Goal: Navigation & Orientation: Find specific page/section

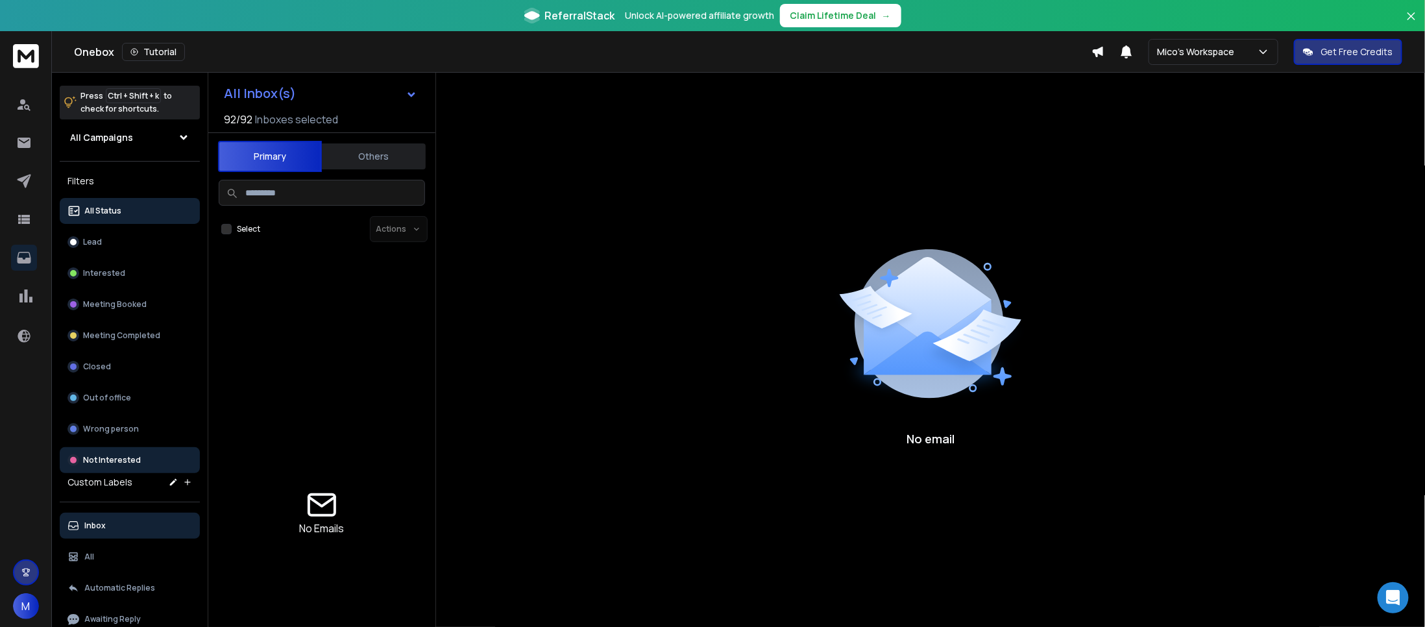
click at [117, 456] on p "Not Interested" at bounding box center [112, 460] width 58 height 10
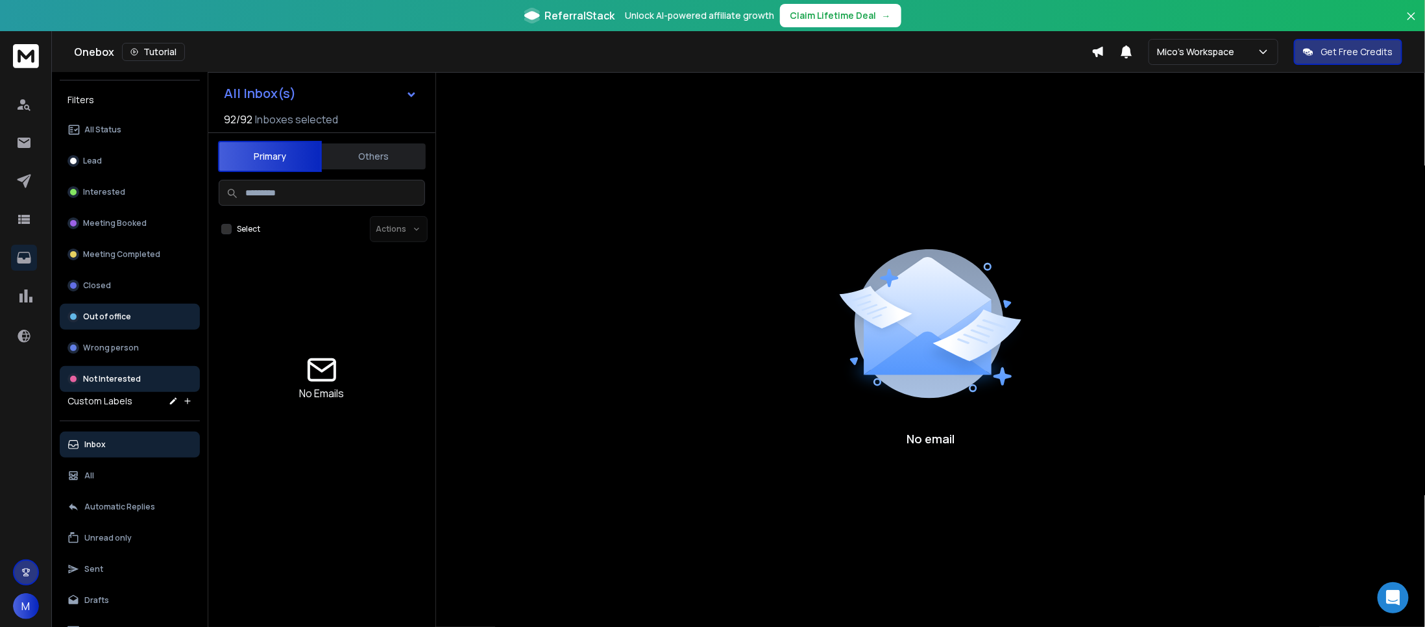
scroll to position [127, 0]
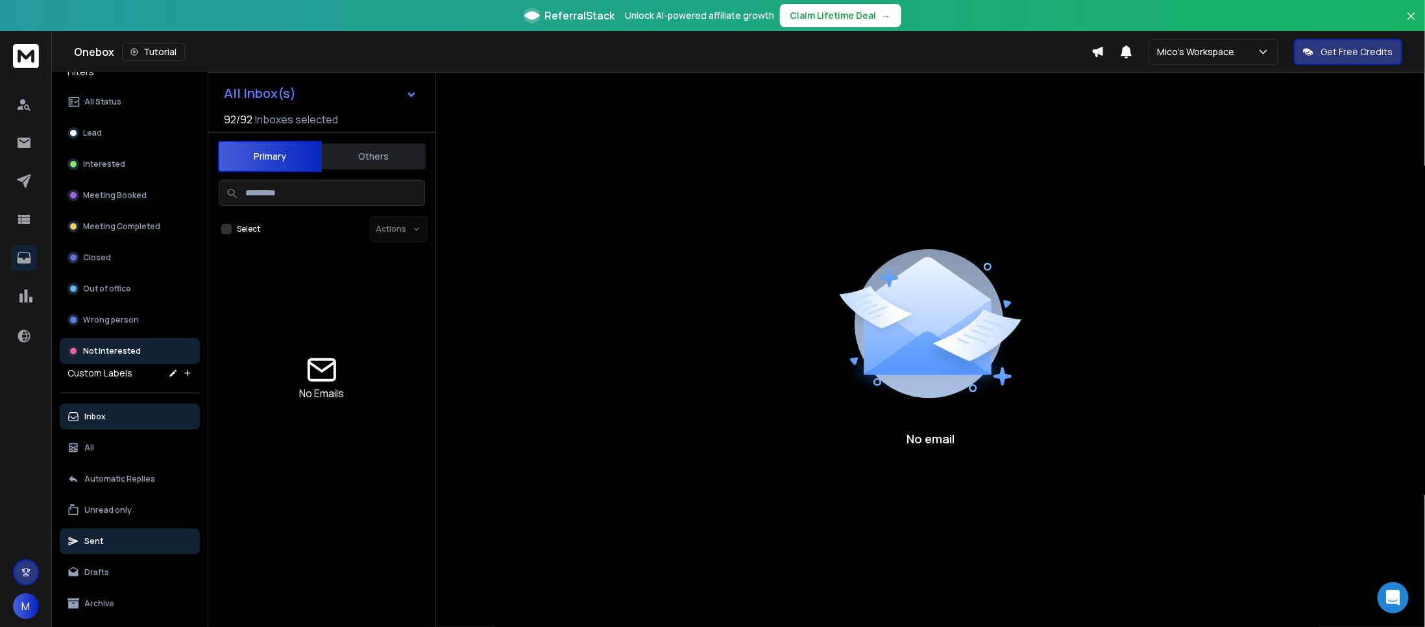
click at [107, 528] on button "Sent" at bounding box center [130, 541] width 140 height 26
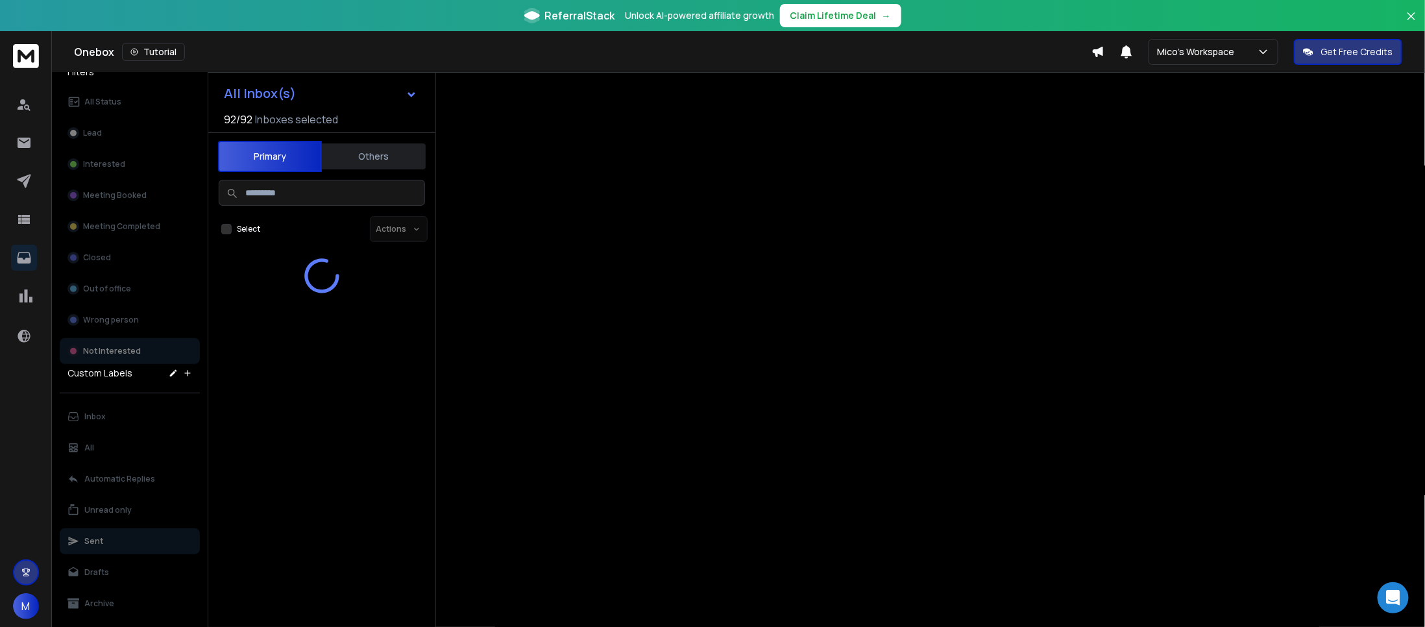
scroll to position [0, 0]
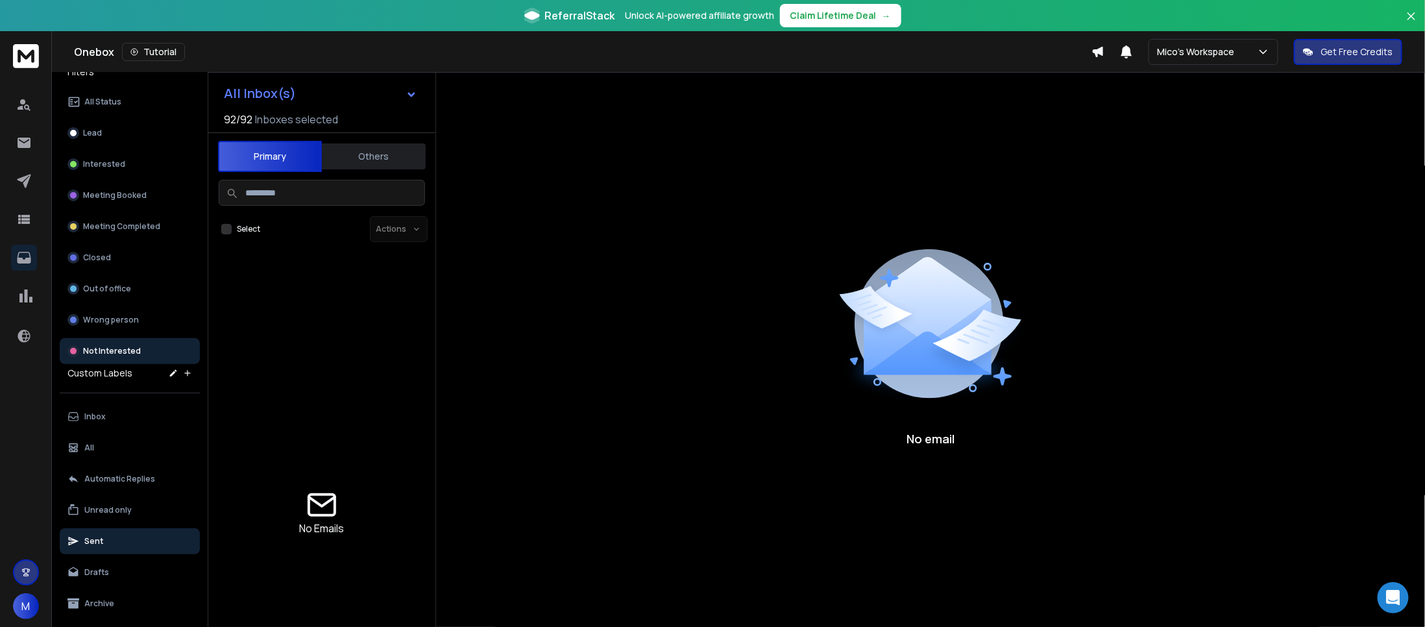
click at [107, 528] on button "Sent" at bounding box center [130, 541] width 140 height 26
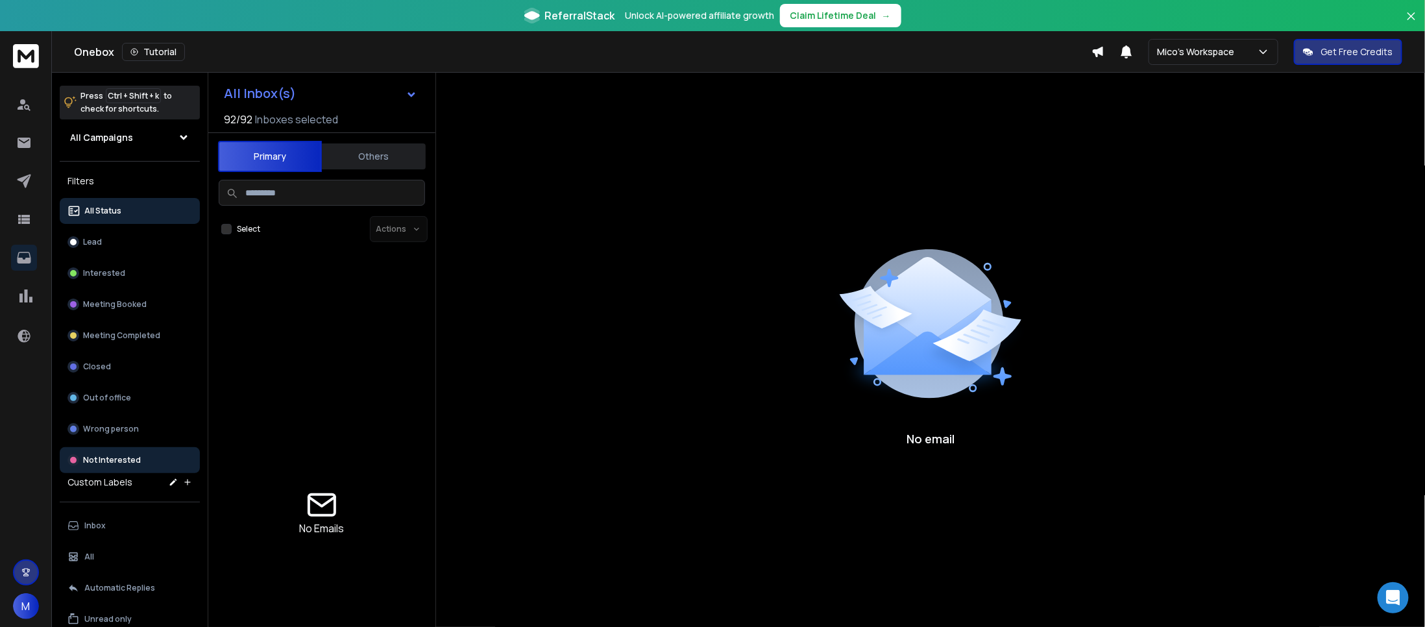
click at [99, 207] on p "All Status" at bounding box center [102, 211] width 37 height 10
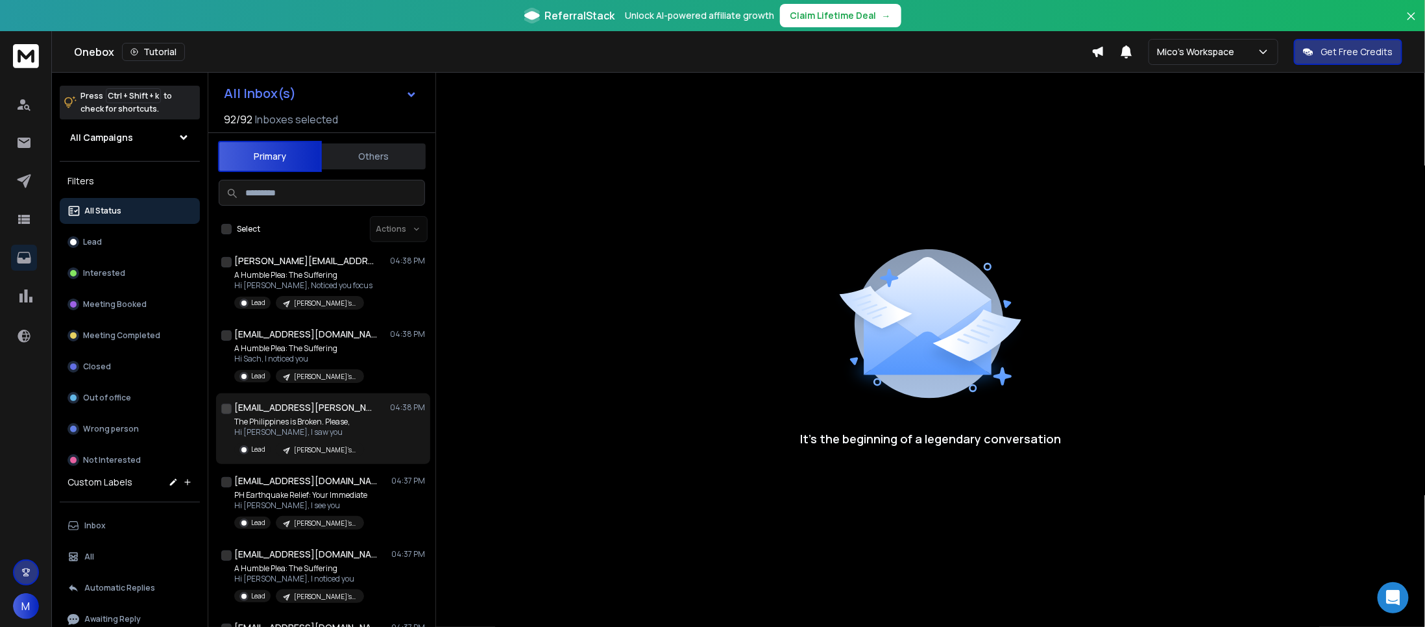
scroll to position [130, 0]
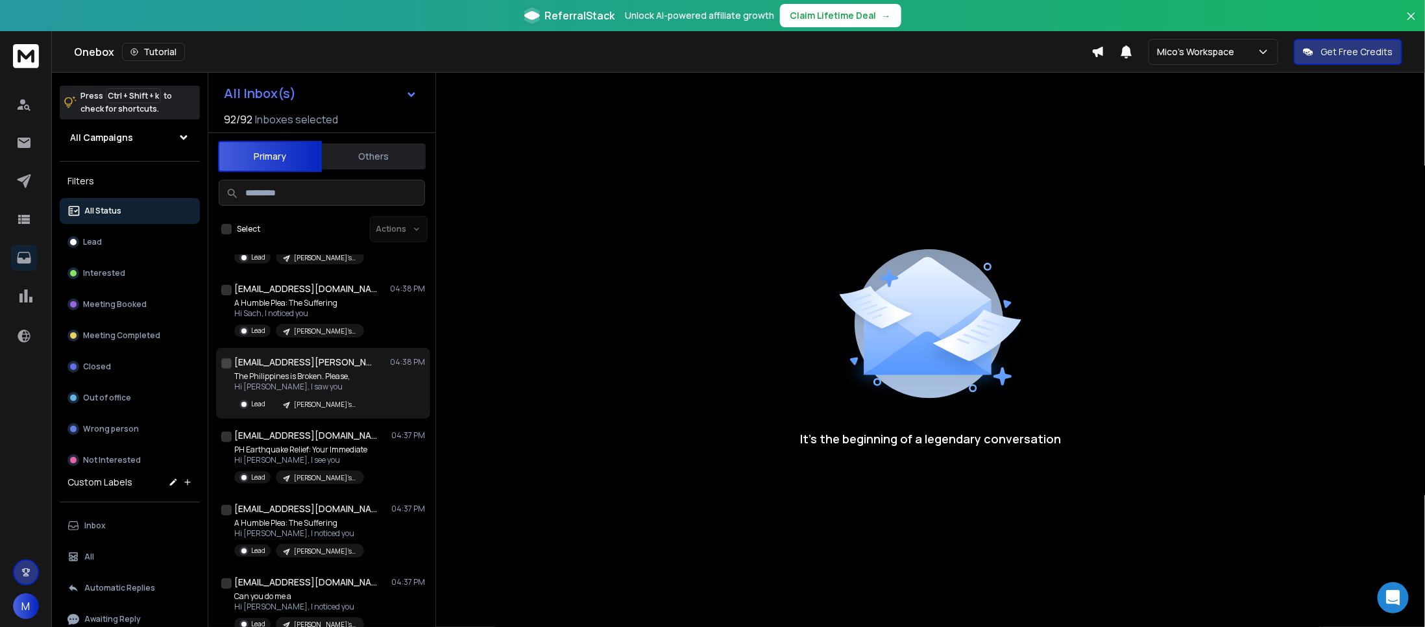
click at [370, 387] on div "The Philippines is Broken. Please, Hi Adi, I saw you Lead Mico's Campaign" at bounding box center [329, 391] width 191 height 40
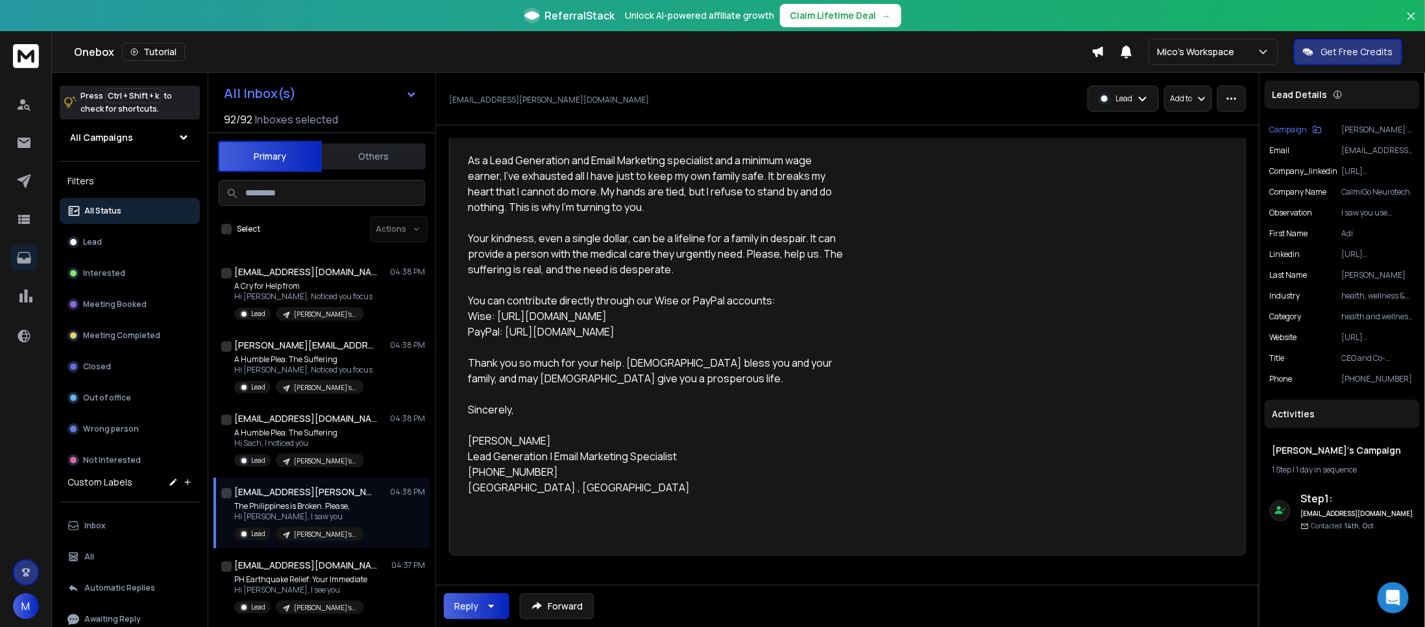
scroll to position [0, 0]
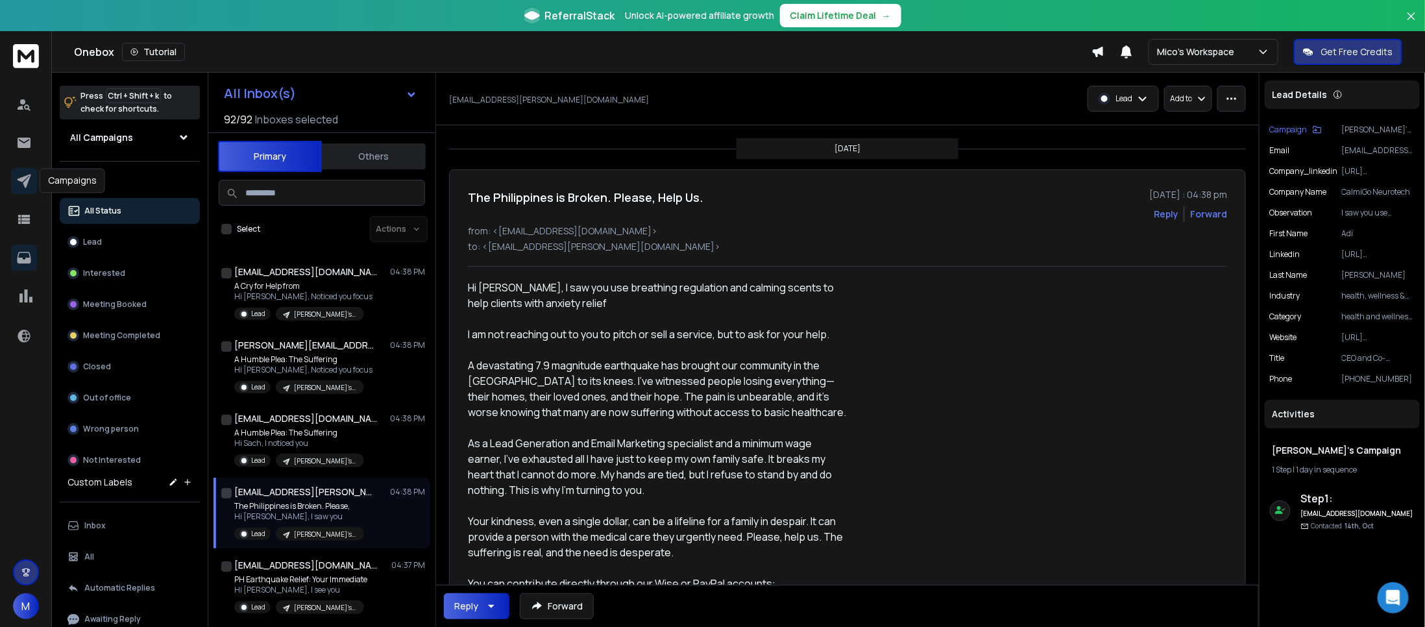
click at [24, 188] on icon at bounding box center [24, 181] width 16 height 16
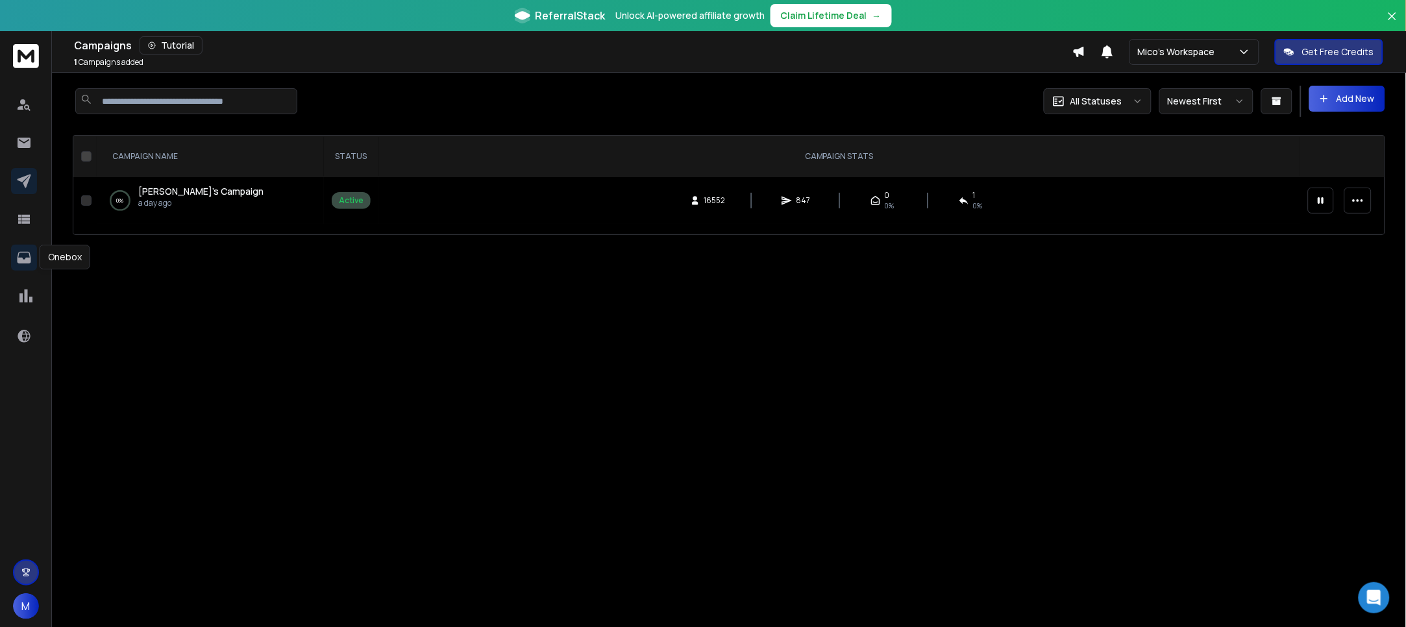
click at [16, 250] on icon at bounding box center [24, 258] width 16 height 16
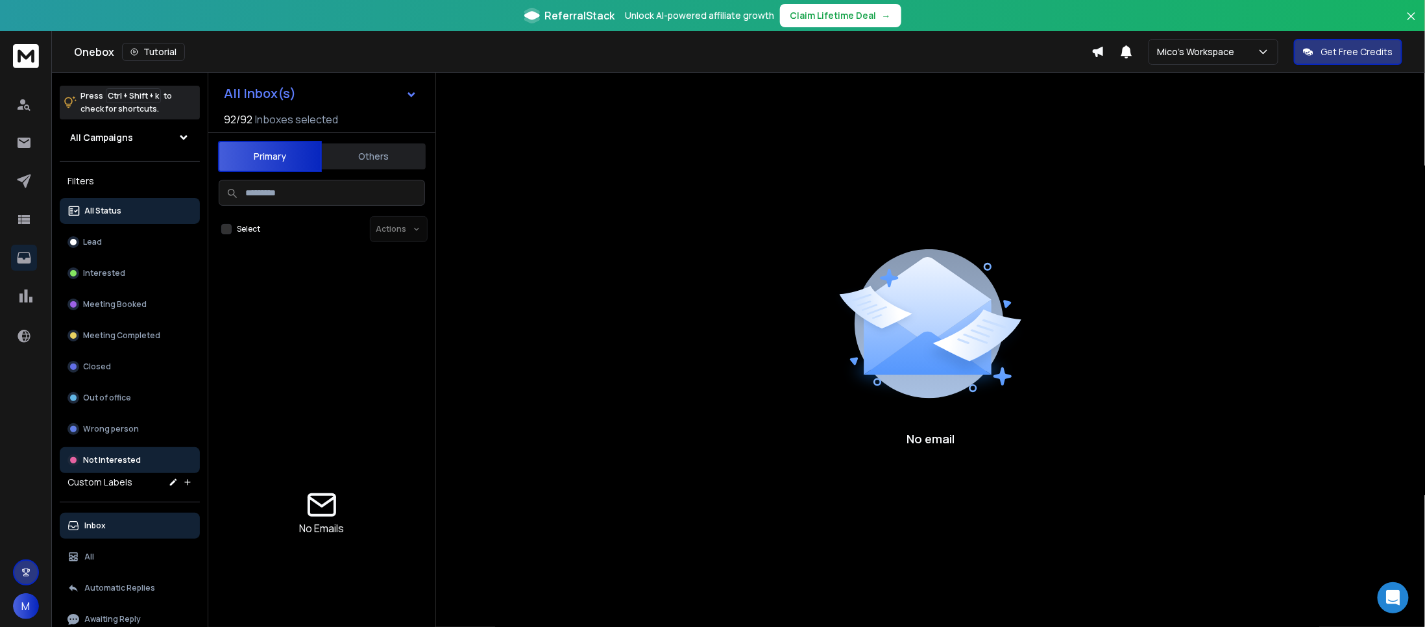
click at [118, 450] on button "Not Interested" at bounding box center [130, 460] width 140 height 26
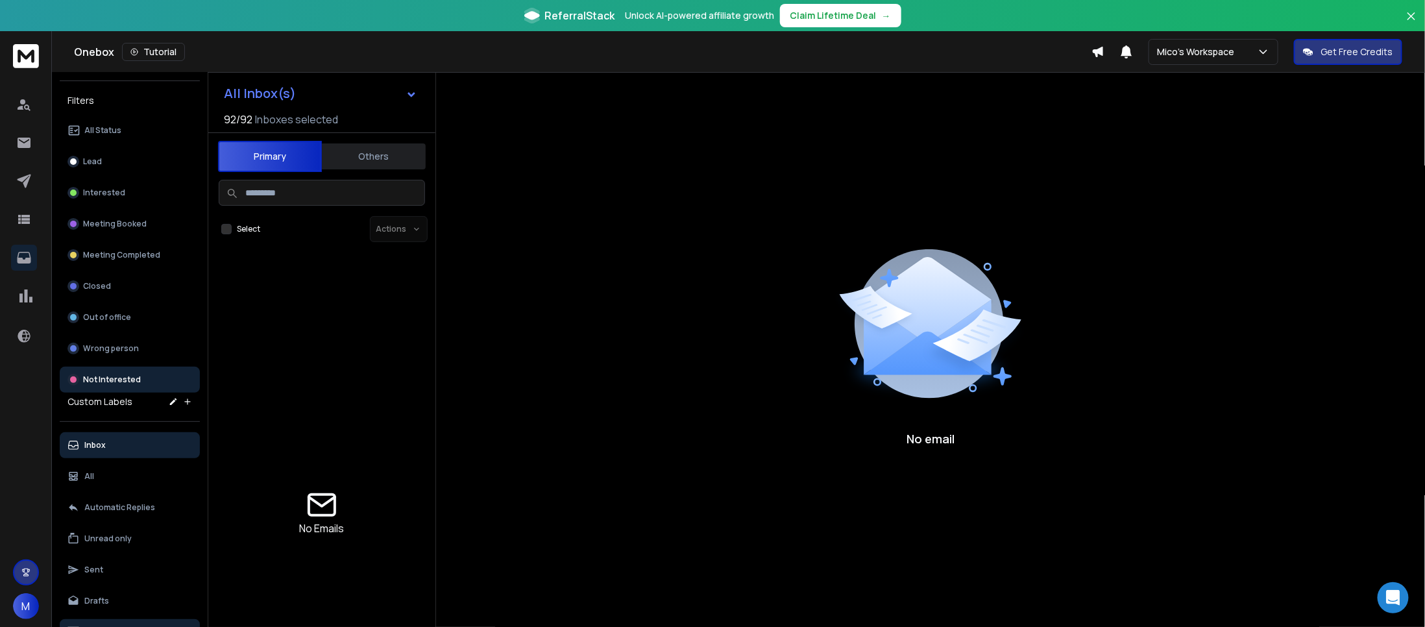
scroll to position [127, 0]
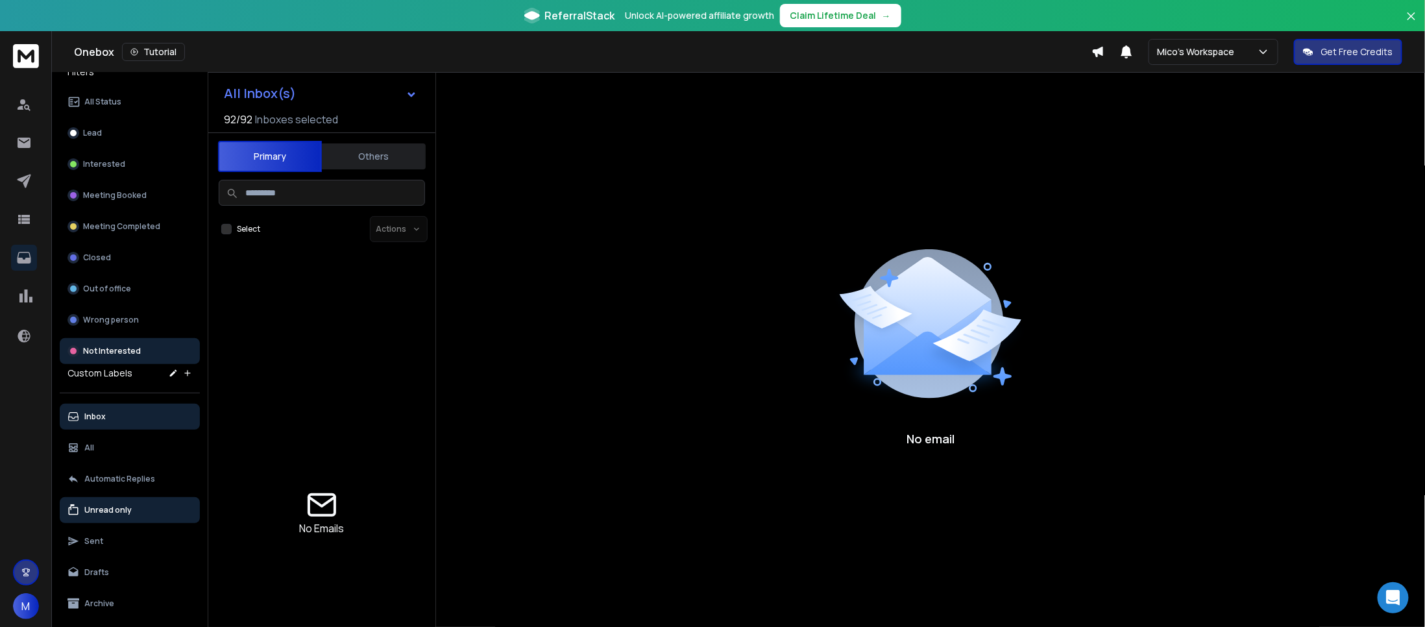
click at [128, 502] on div "Unread only" at bounding box center [100, 510] width 64 height 16
click at [151, 466] on button "Automatic Replies" at bounding box center [130, 479] width 140 height 26
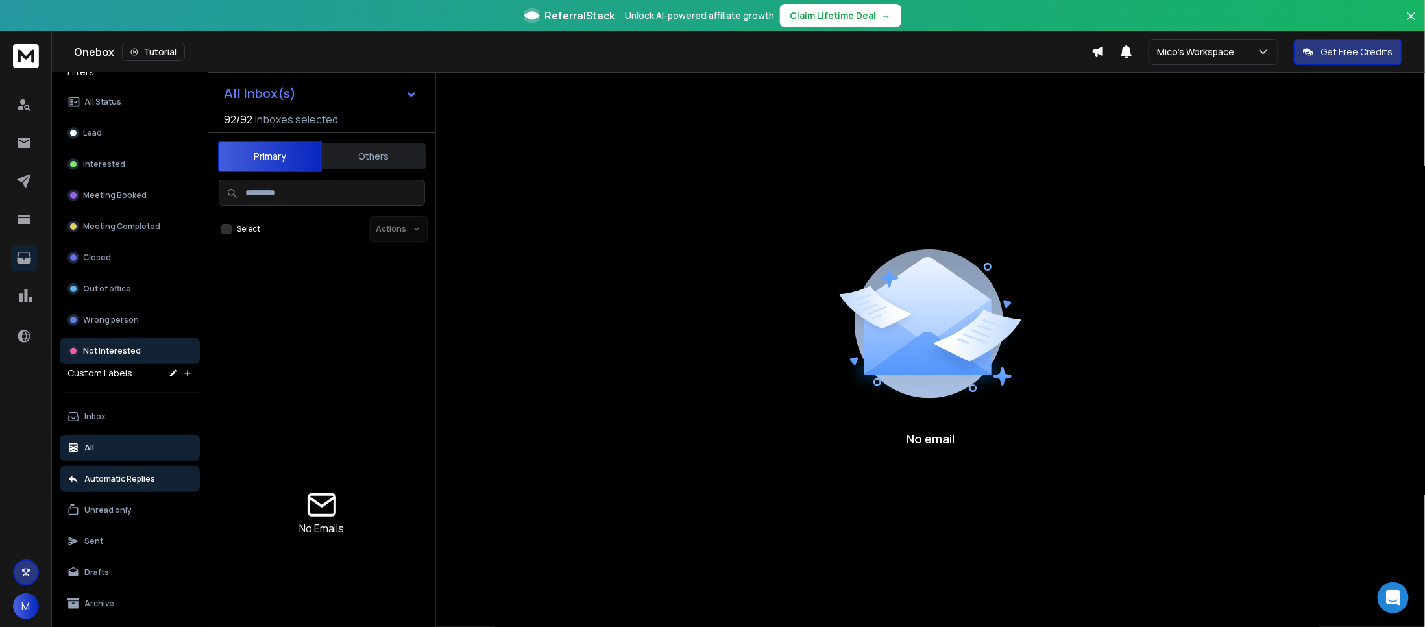
click at [126, 435] on button "All" at bounding box center [130, 448] width 140 height 26
click at [140, 404] on button "Inbox" at bounding box center [130, 417] width 140 height 26
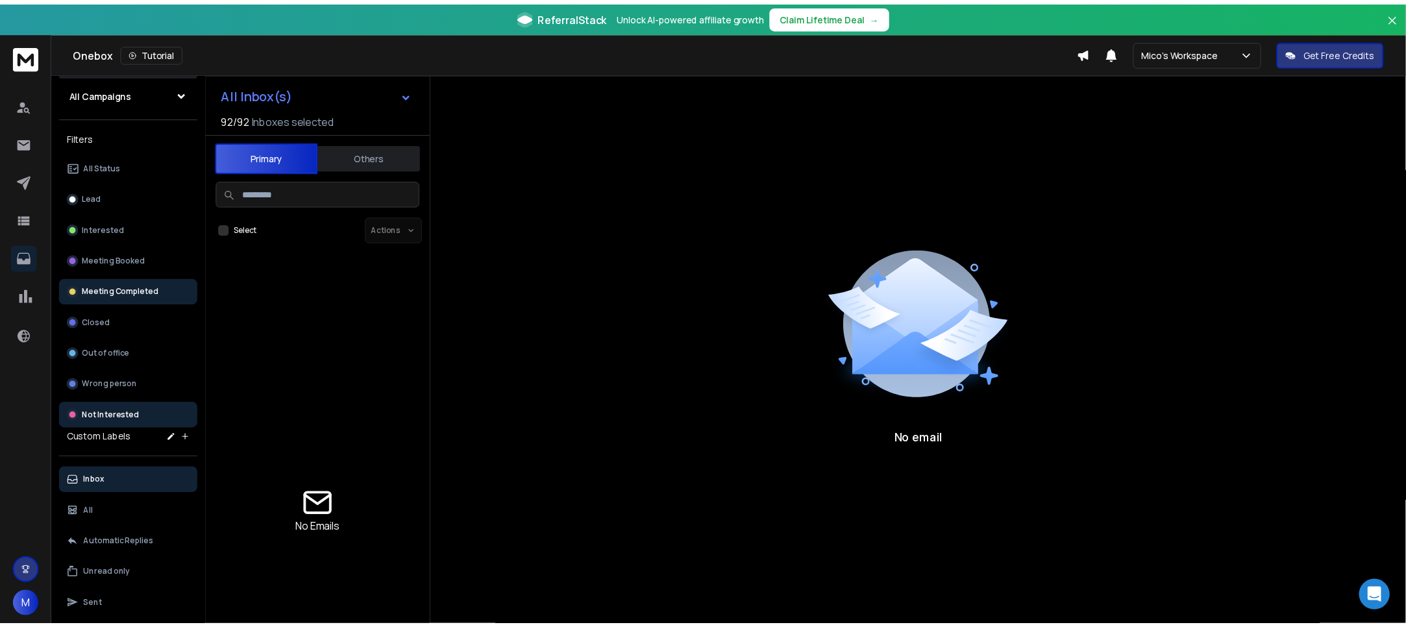
scroll to position [0, 0]
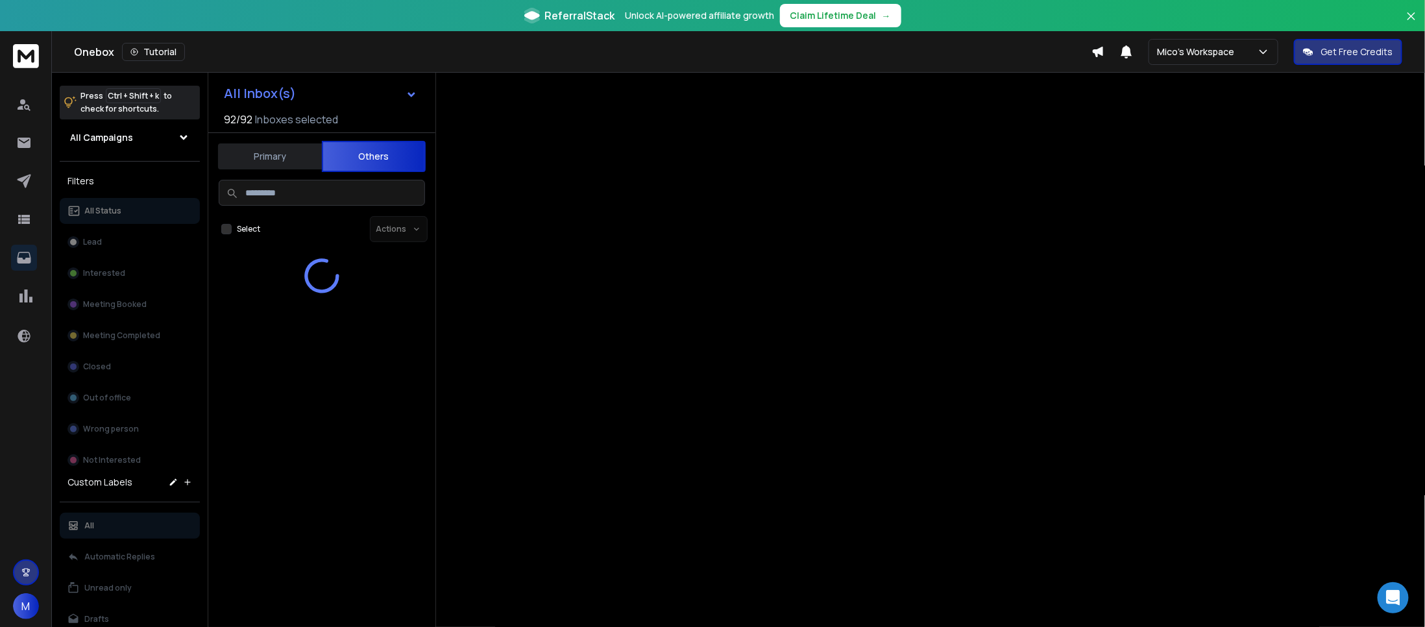
click at [369, 158] on button "Others" at bounding box center [374, 156] width 104 height 31
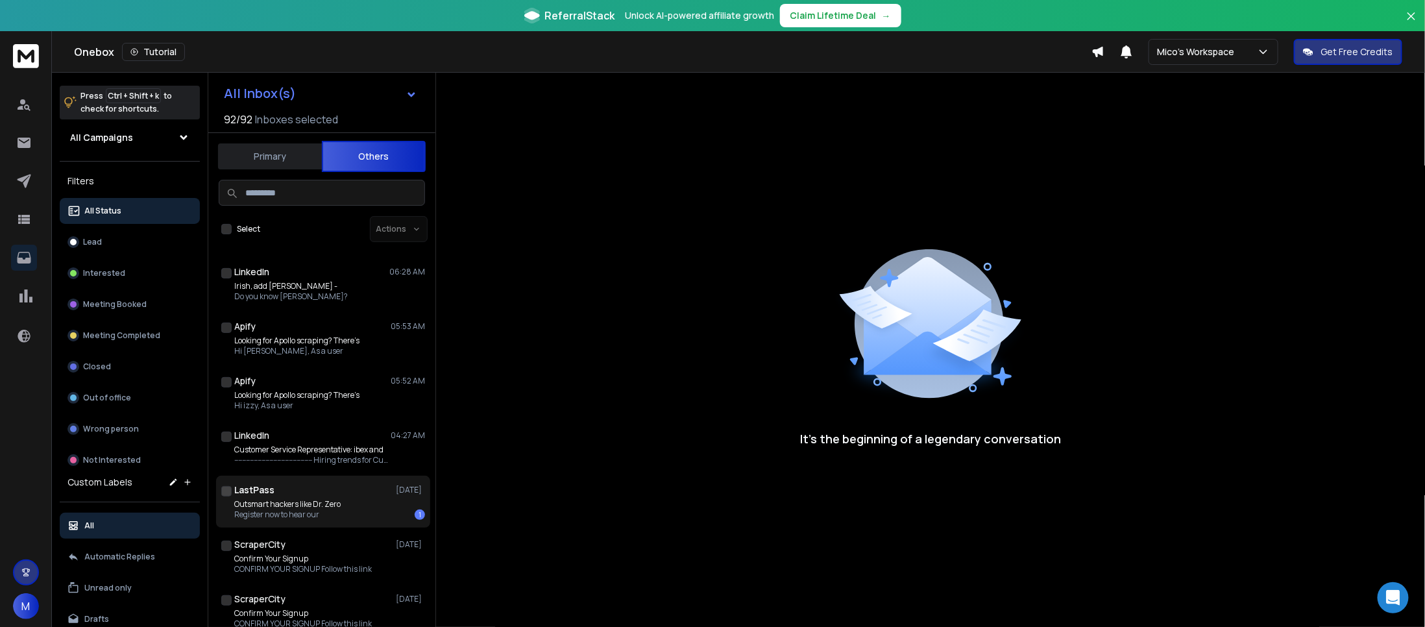
click at [338, 521] on div "LastPass 13 Oct Outsmart hackers like Dr. Zero Register now to hear our 1" at bounding box center [323, 502] width 214 height 52
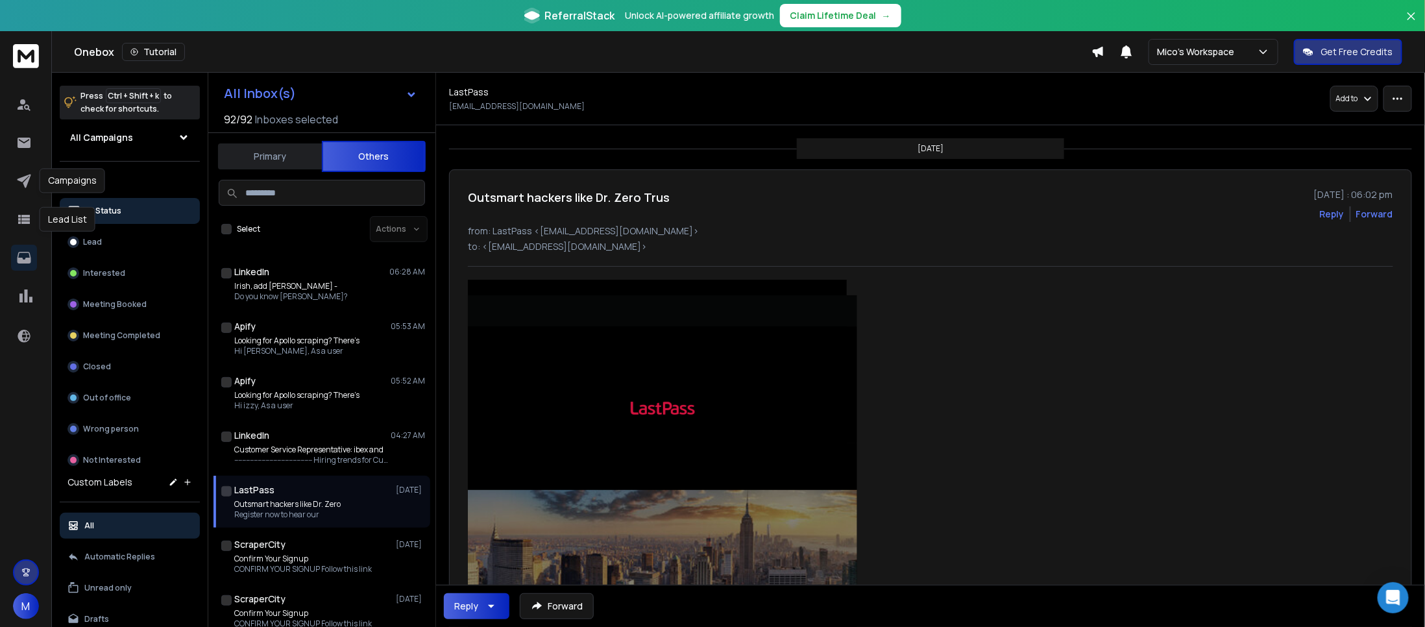
click at [1, 165] on div "M" at bounding box center [26, 331] width 52 height 601
click at [6, 176] on div "M" at bounding box center [26, 331] width 52 height 601
click at [8, 180] on div "M" at bounding box center [26, 331] width 52 height 601
click at [28, 179] on icon at bounding box center [24, 182] width 14 height 14
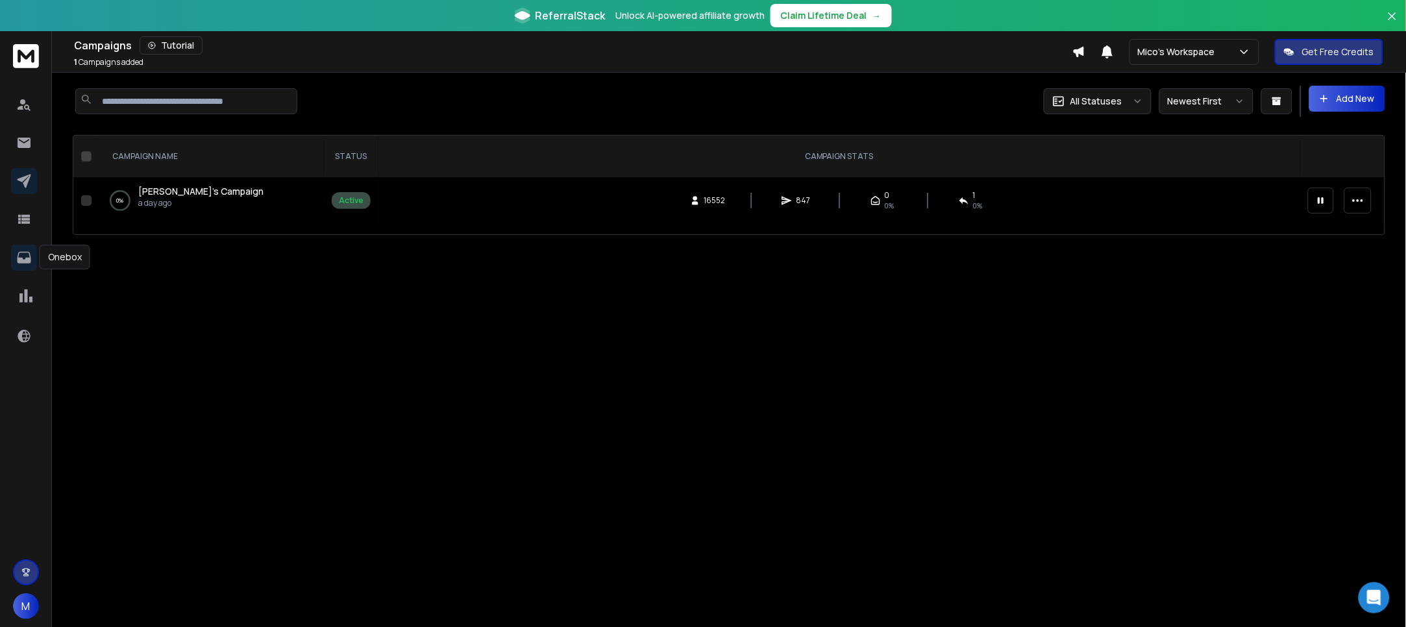
click at [32, 253] on link at bounding box center [24, 258] width 26 height 26
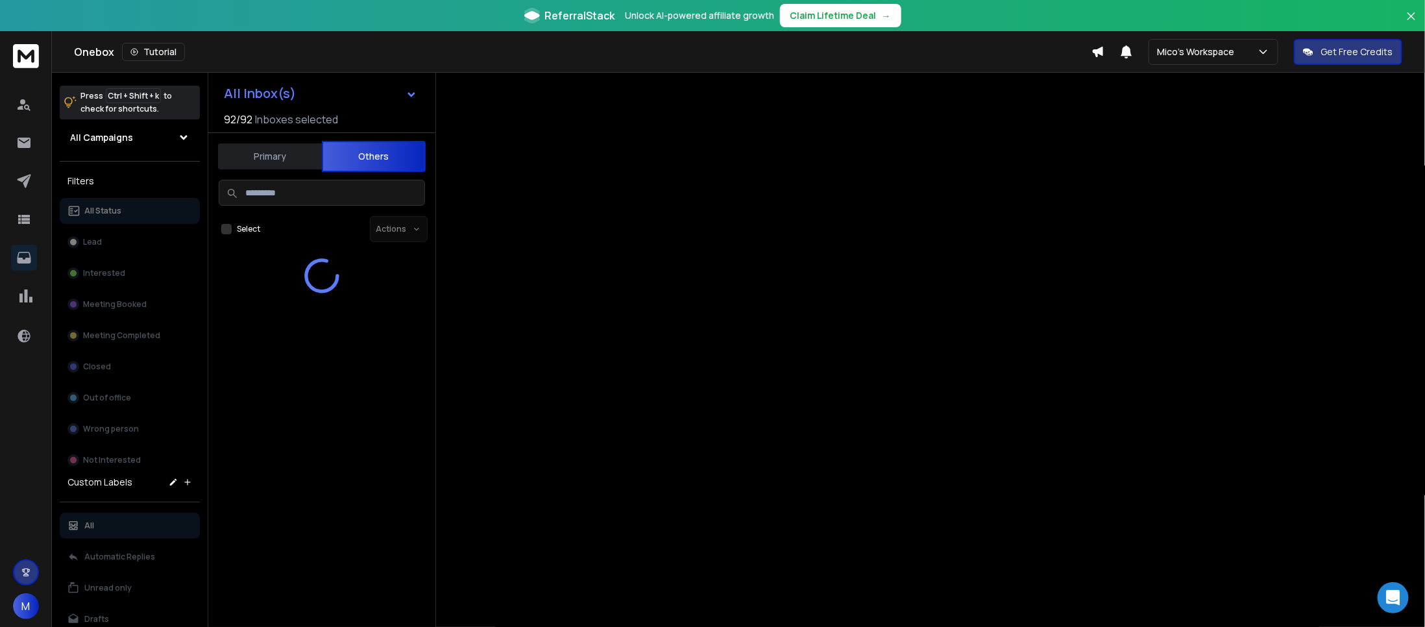
click at [362, 169] on button "Others" at bounding box center [374, 156] width 104 height 31
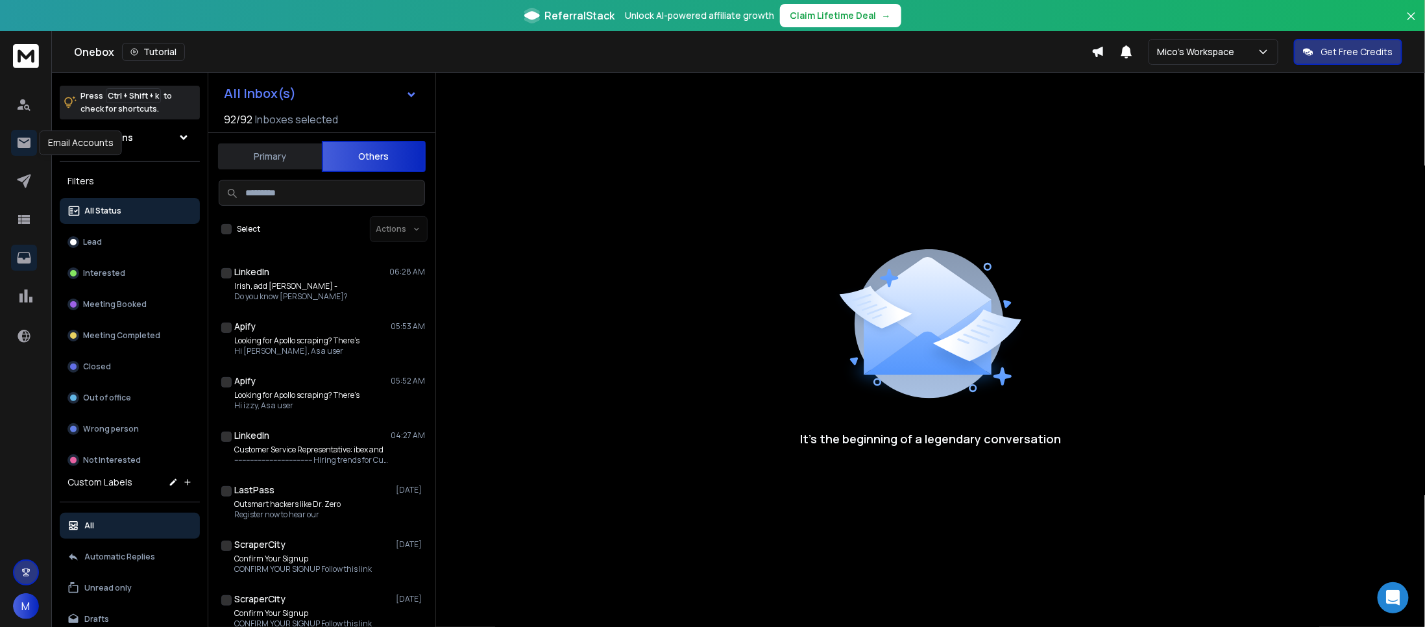
click at [21, 140] on icon at bounding box center [24, 143] width 13 height 10
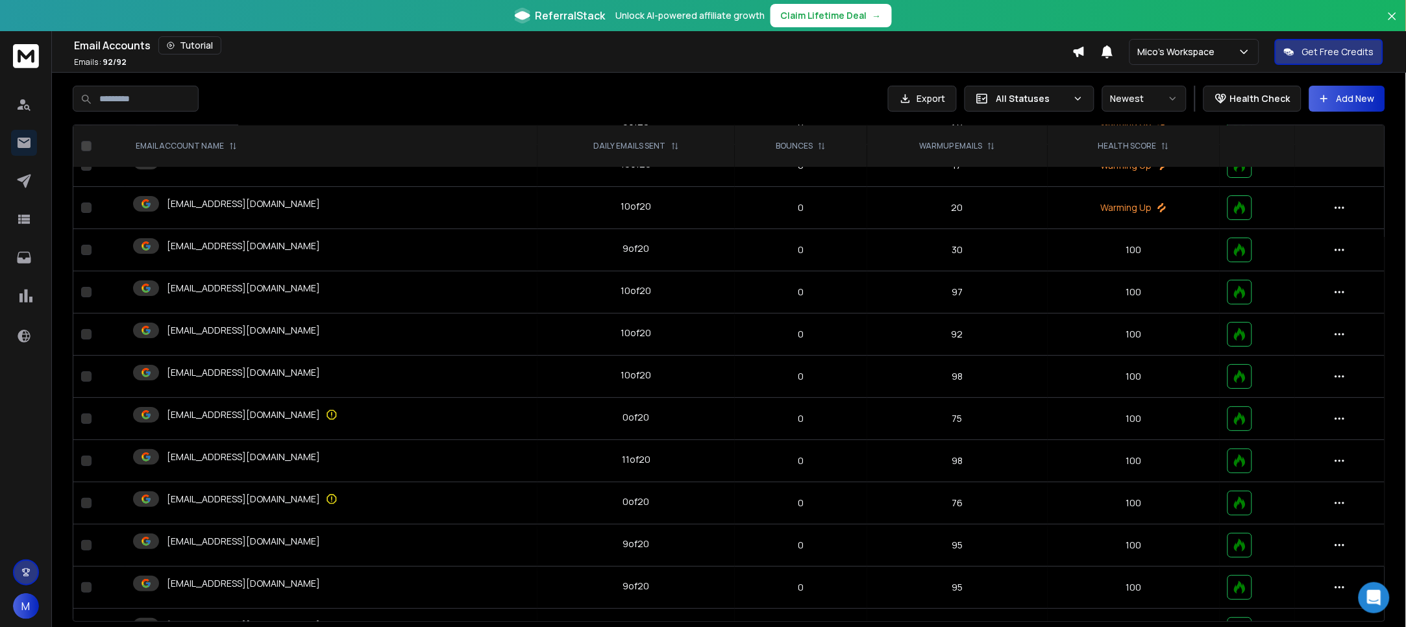
scroll to position [3446, 0]
click at [325, 245] on icon at bounding box center [331, 248] width 13 height 13
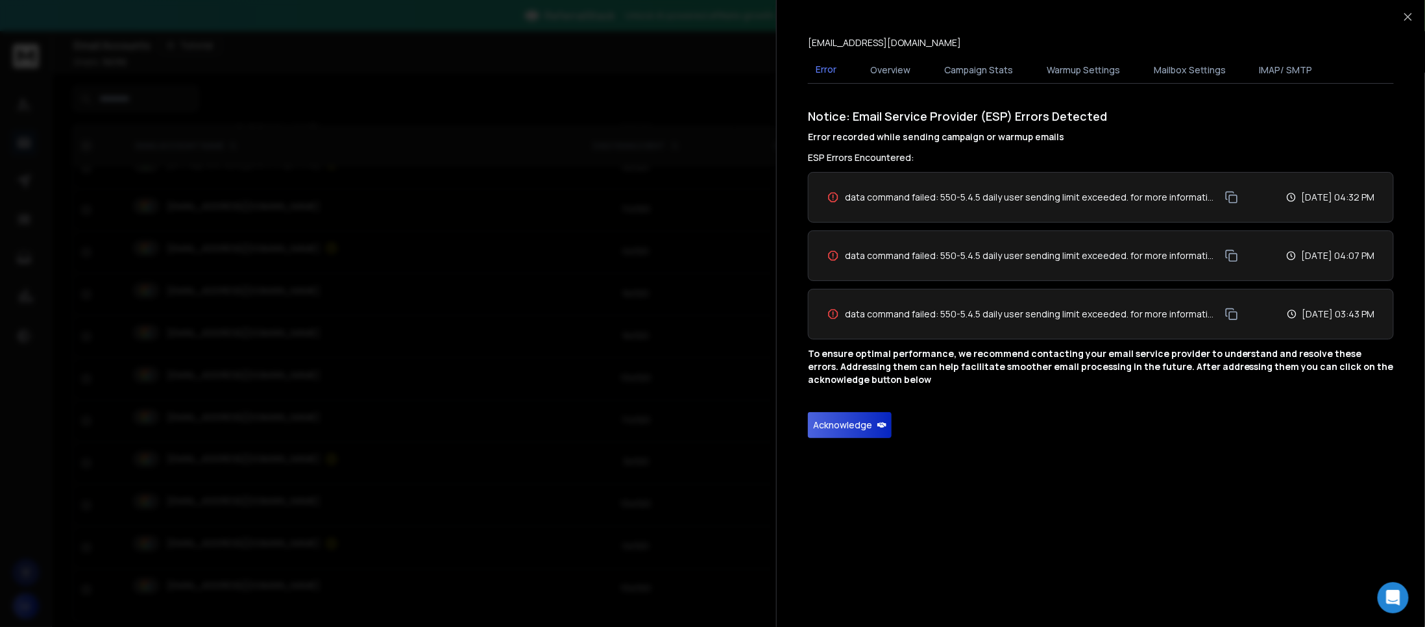
click at [615, 366] on div at bounding box center [712, 313] width 1425 height 627
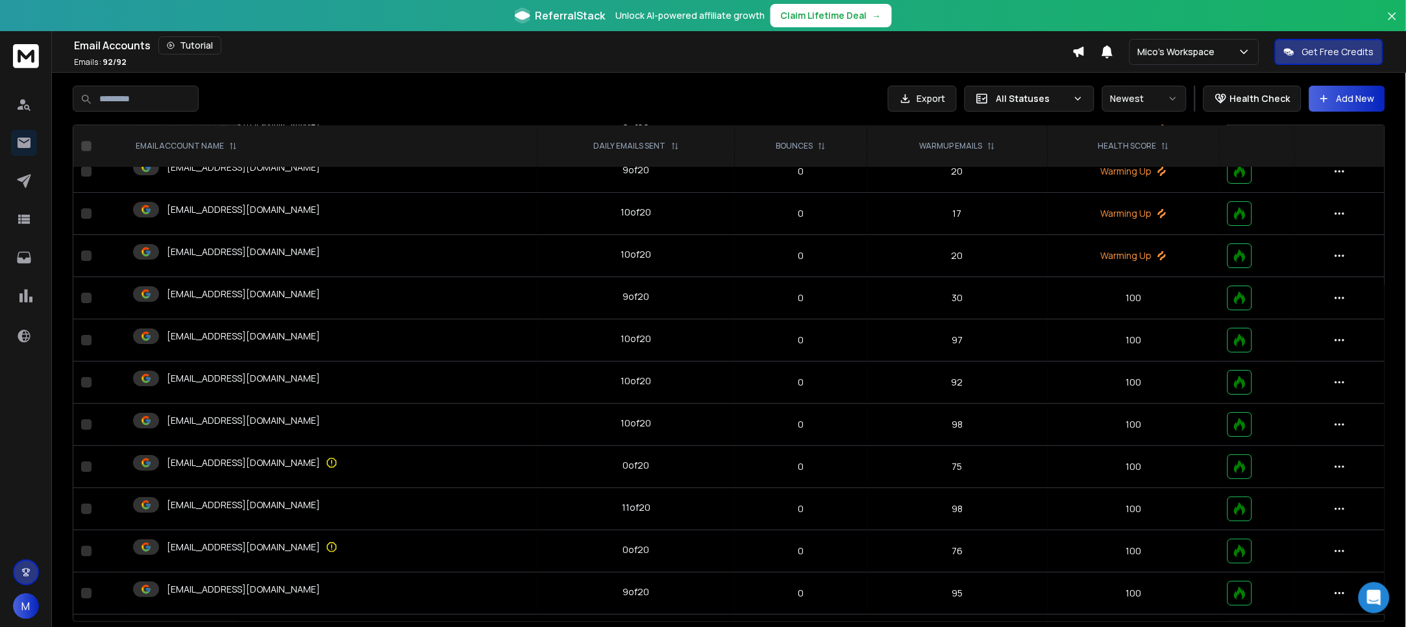
scroll to position [3316, 0]
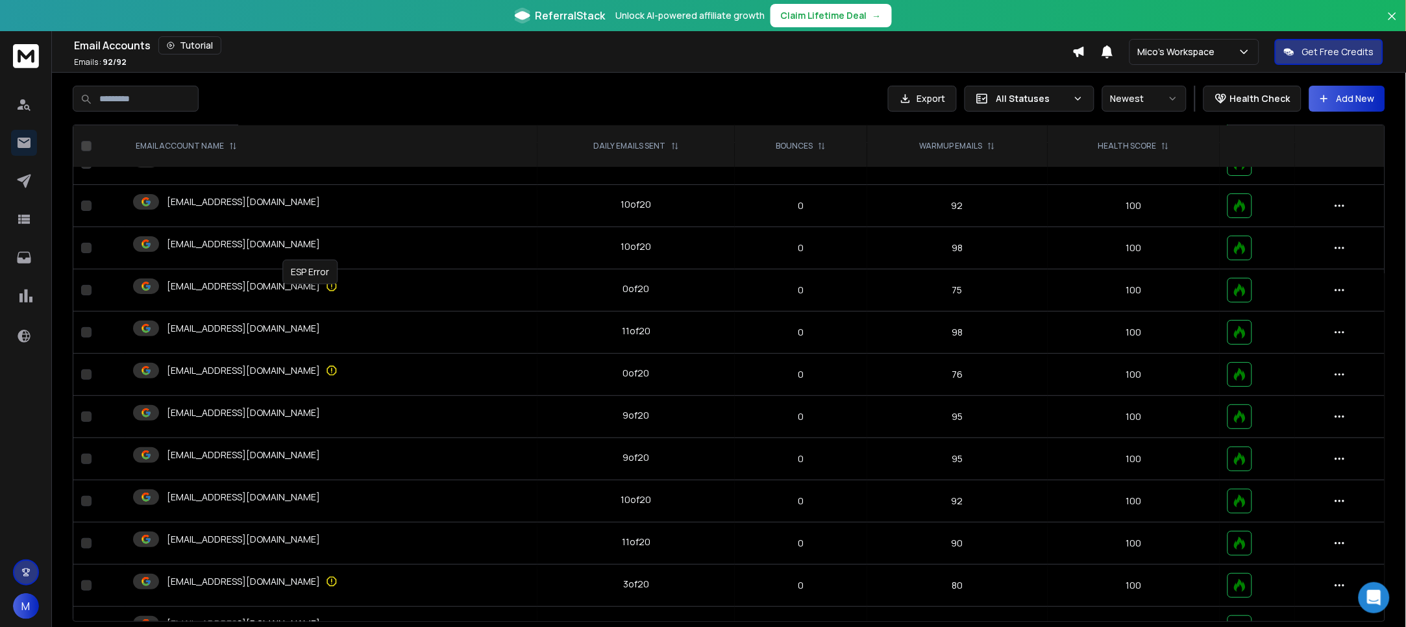
click at [325, 289] on icon at bounding box center [331, 286] width 13 height 13
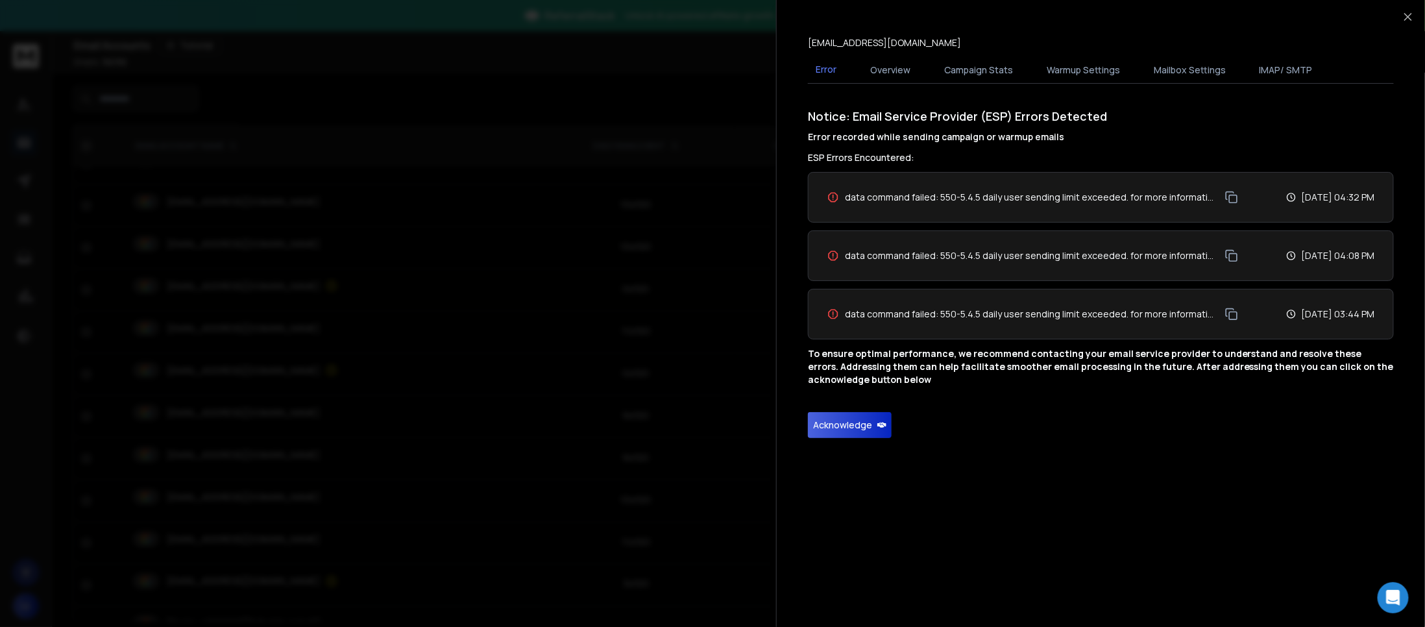
click at [874, 429] on button "Acknowledge" at bounding box center [850, 425] width 84 height 26
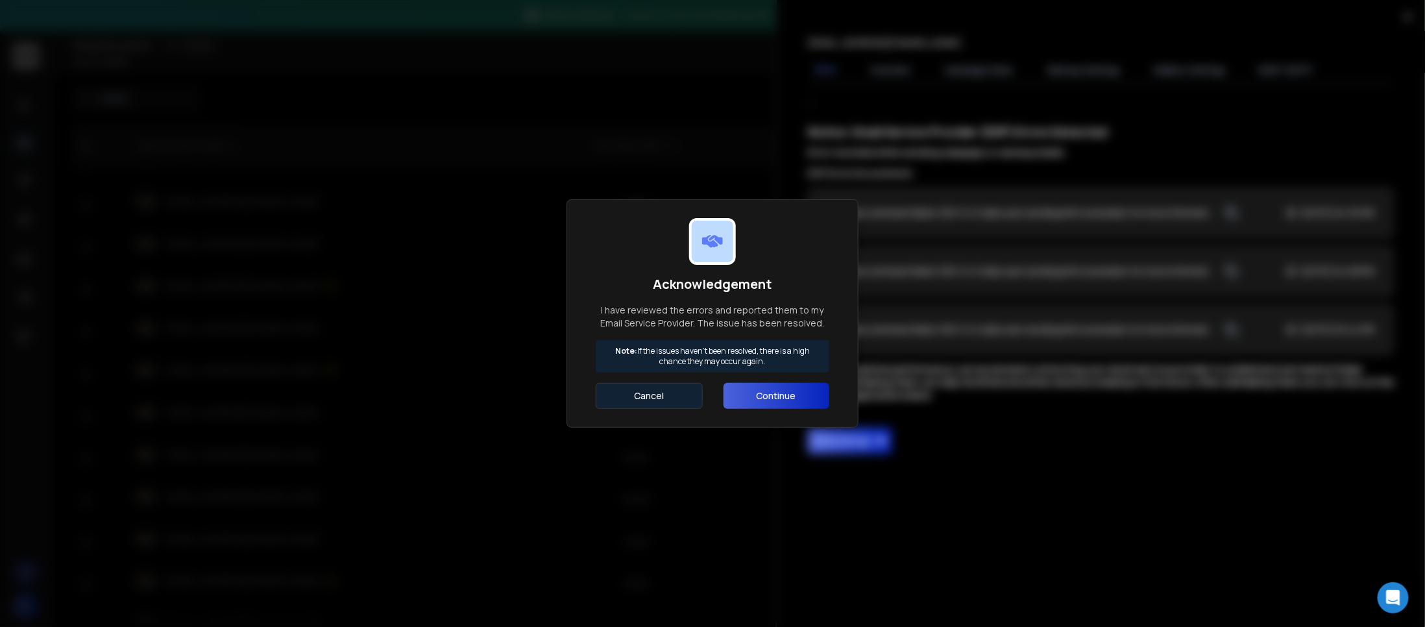
click at [656, 389] on button "Cancel" at bounding box center [649, 396] width 107 height 26
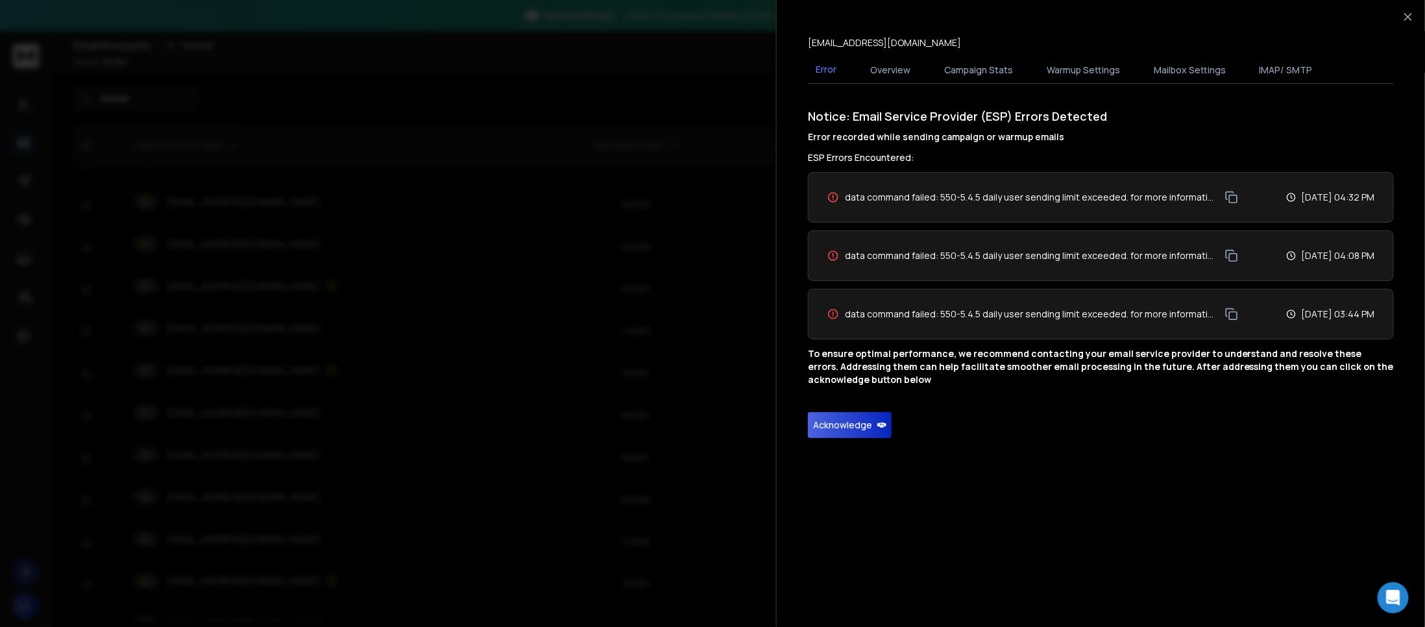
click at [878, 423] on icon at bounding box center [882, 425] width 9 height 9
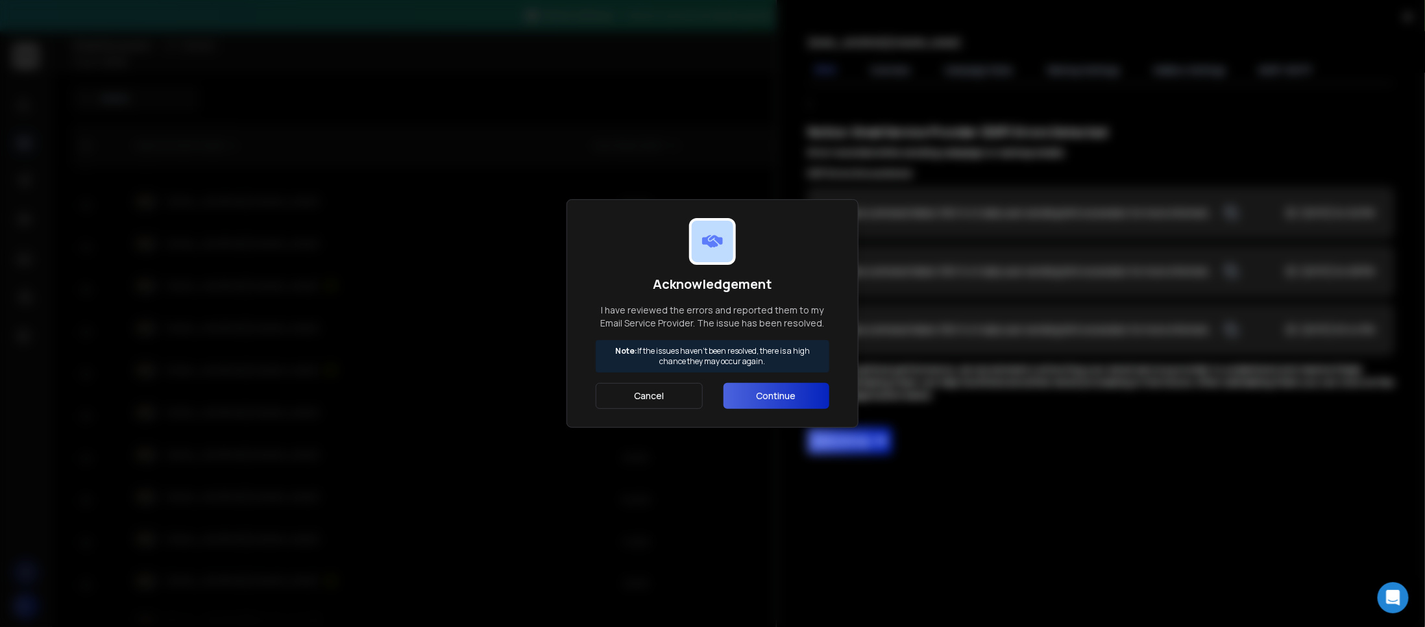
click at [776, 392] on button "Continue" at bounding box center [777, 396] width 106 height 26
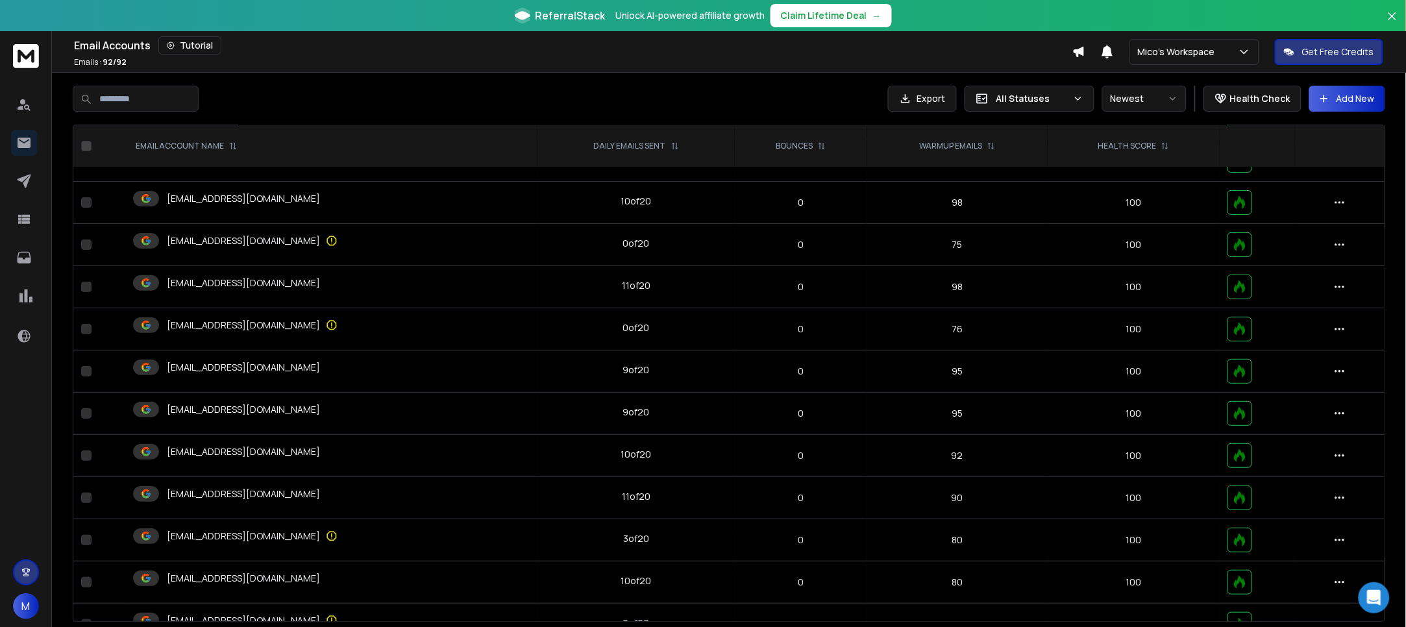
scroll to position [3446, 0]
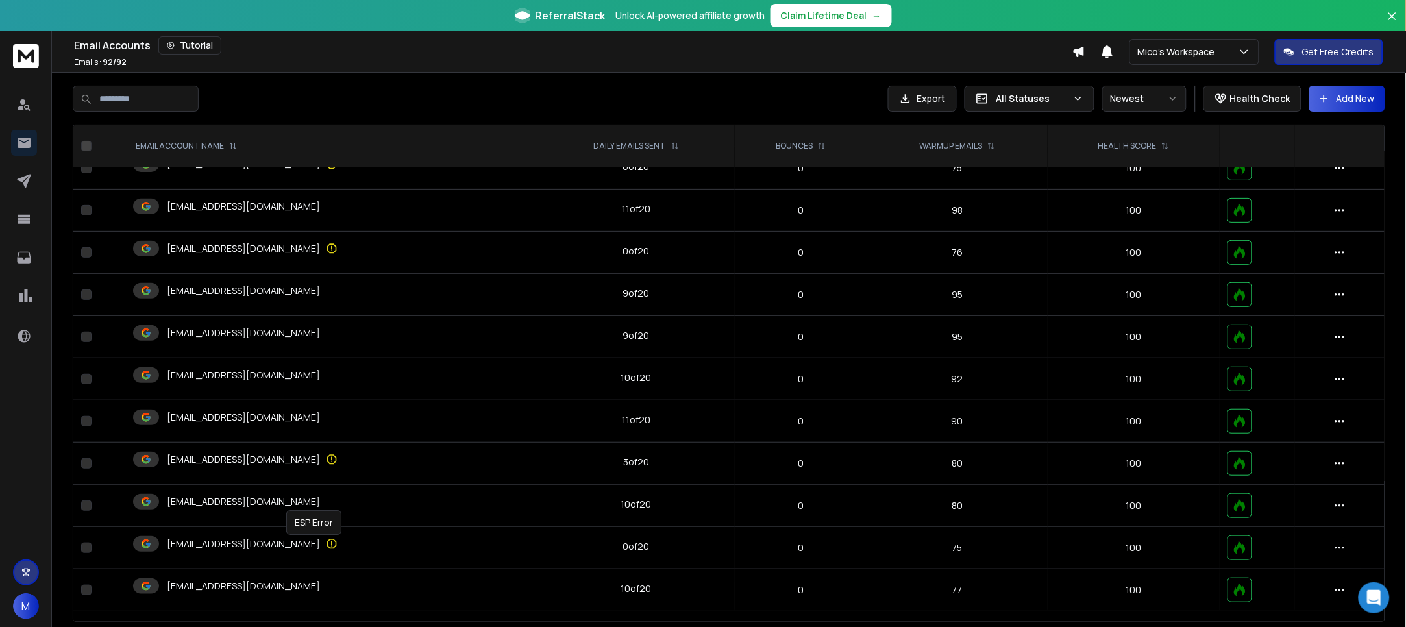
click at [325, 539] on icon at bounding box center [331, 543] width 13 height 13
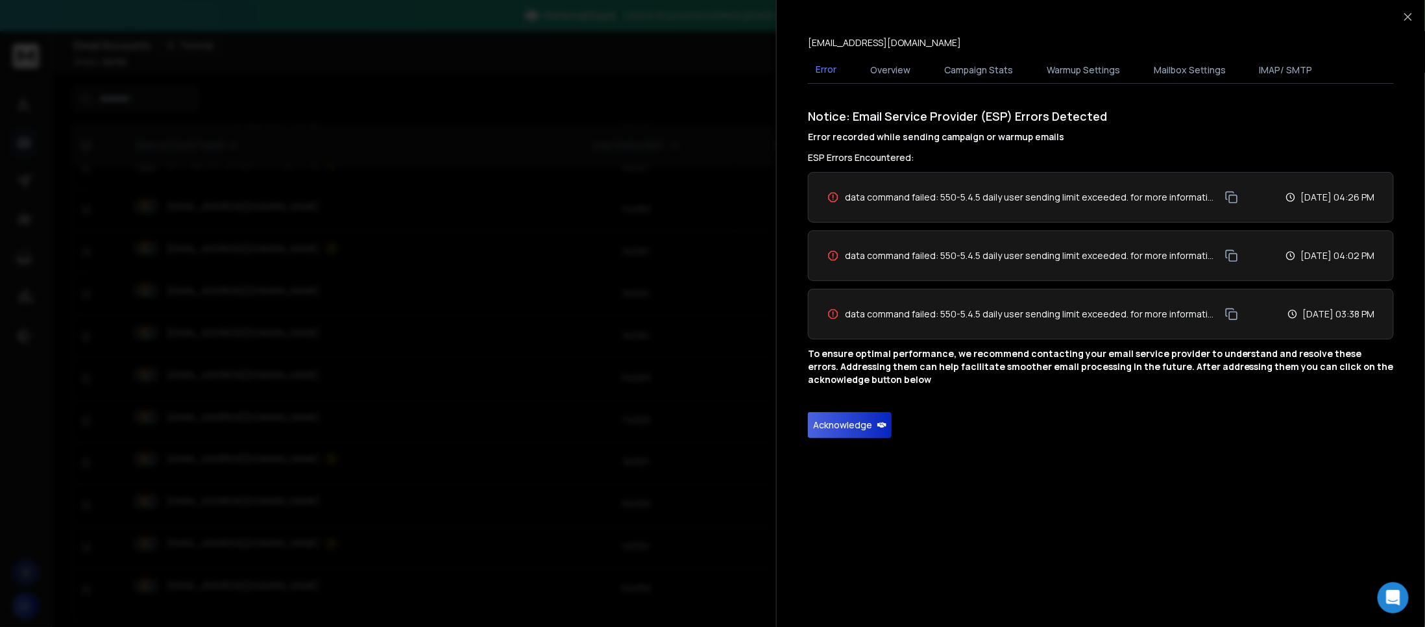
click at [882, 423] on icon at bounding box center [882, 425] width 9 height 9
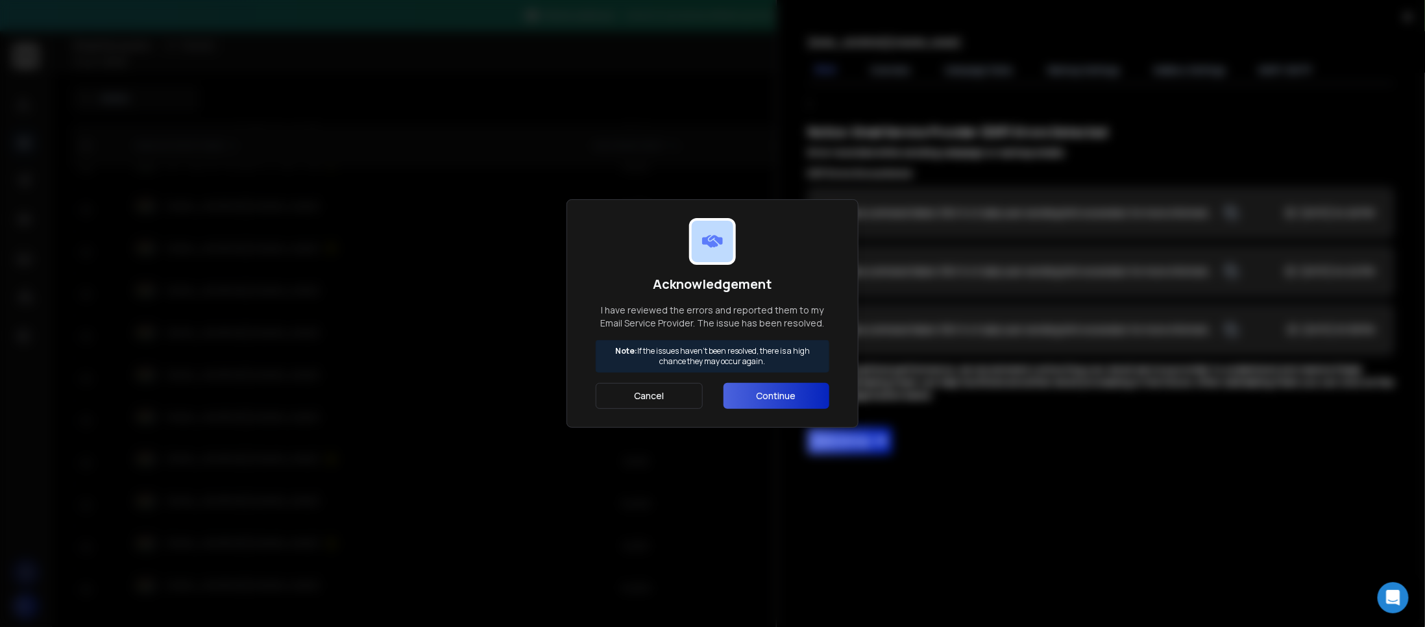
click at [777, 399] on button "Continue" at bounding box center [777, 396] width 106 height 26
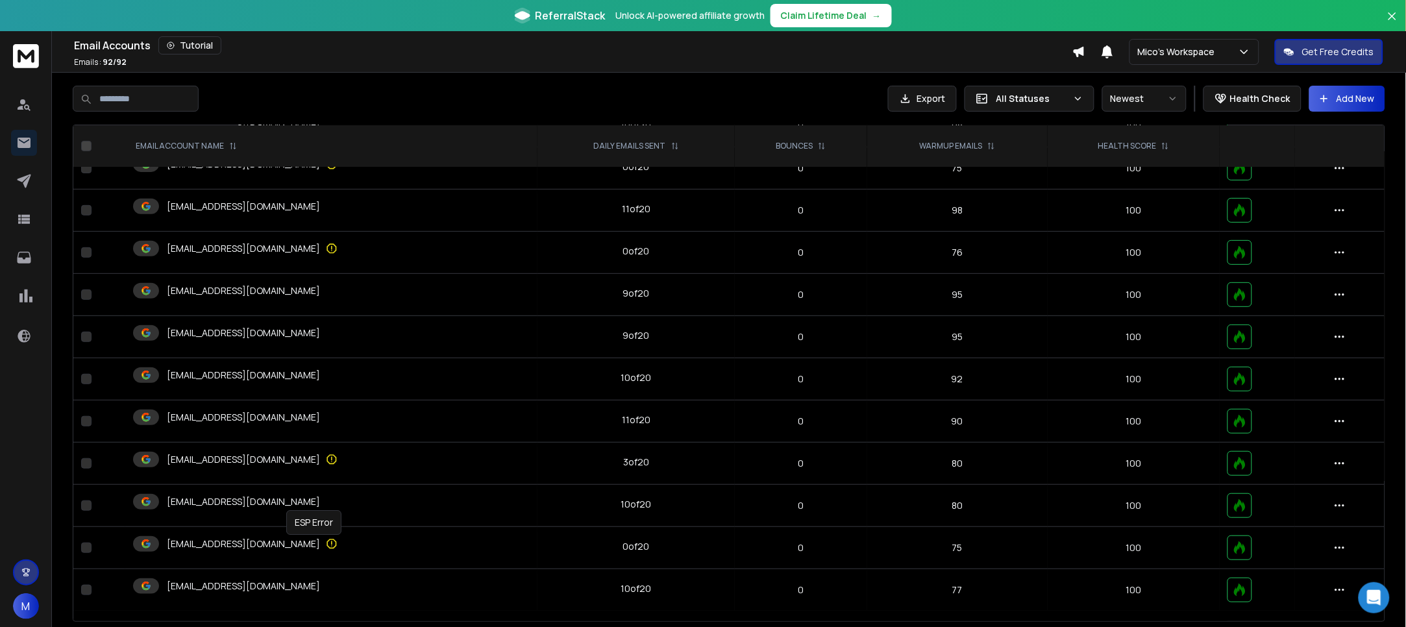
click at [325, 542] on icon at bounding box center [331, 543] width 13 height 13
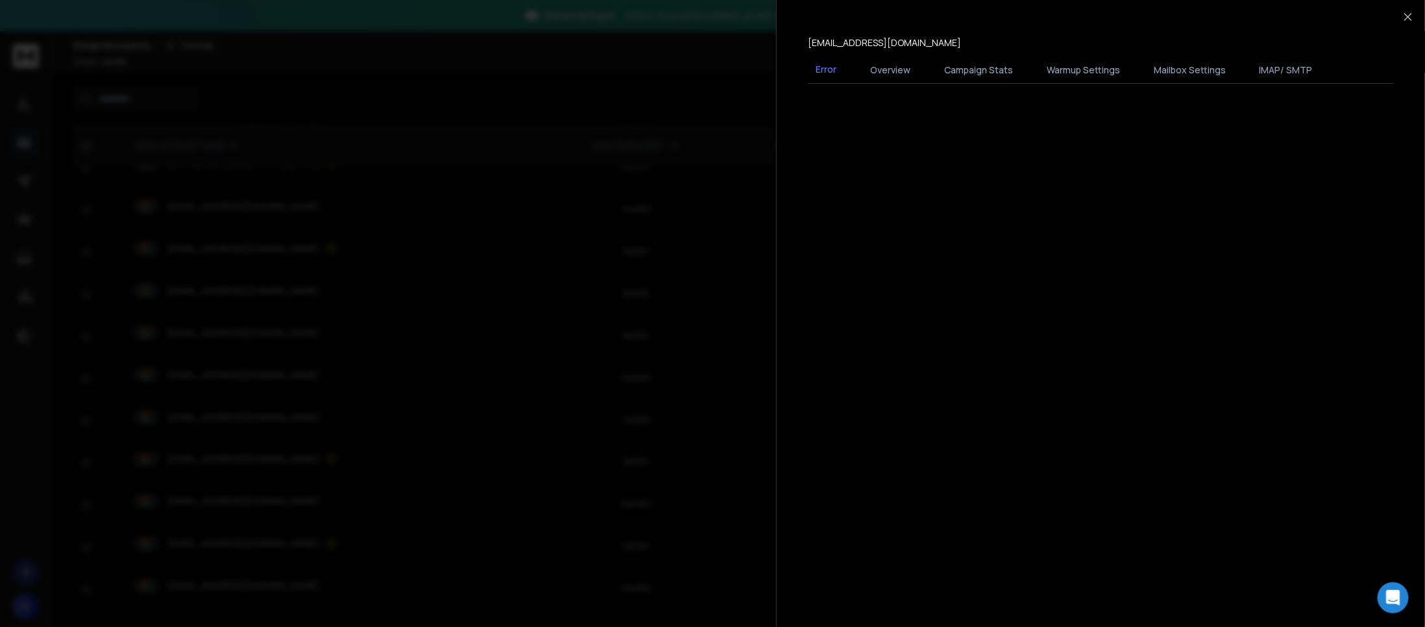
click at [974, 433] on div "Multi Select Table Sheet aiziewebookyousale@gmail.com Error Overview Campaign S…" at bounding box center [1100, 313] width 649 height 627
click at [634, 174] on div at bounding box center [712, 313] width 1425 height 627
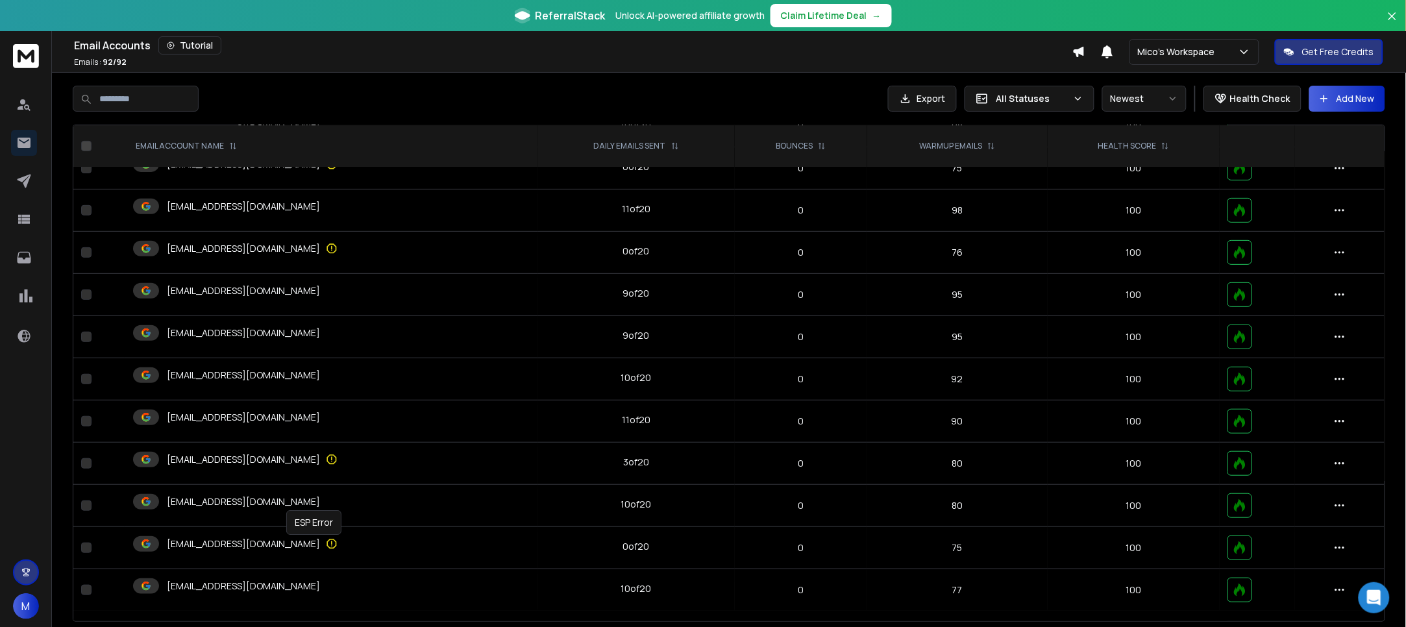
click at [314, 537] on body "ReferralStack Unlock AI-powered affiliate growth Lifetime Deals available! Clai…" at bounding box center [703, 313] width 1406 height 627
click at [325, 539] on icon at bounding box center [331, 543] width 13 height 13
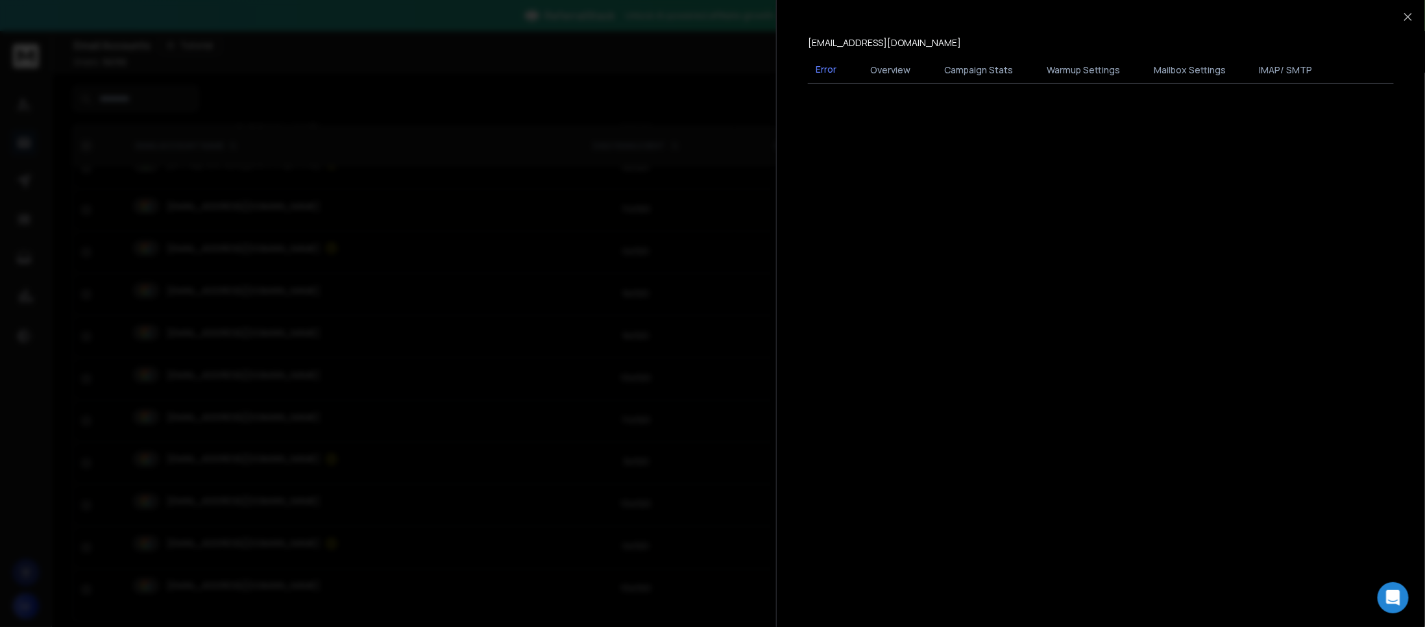
click at [350, 189] on div at bounding box center [712, 313] width 1425 height 627
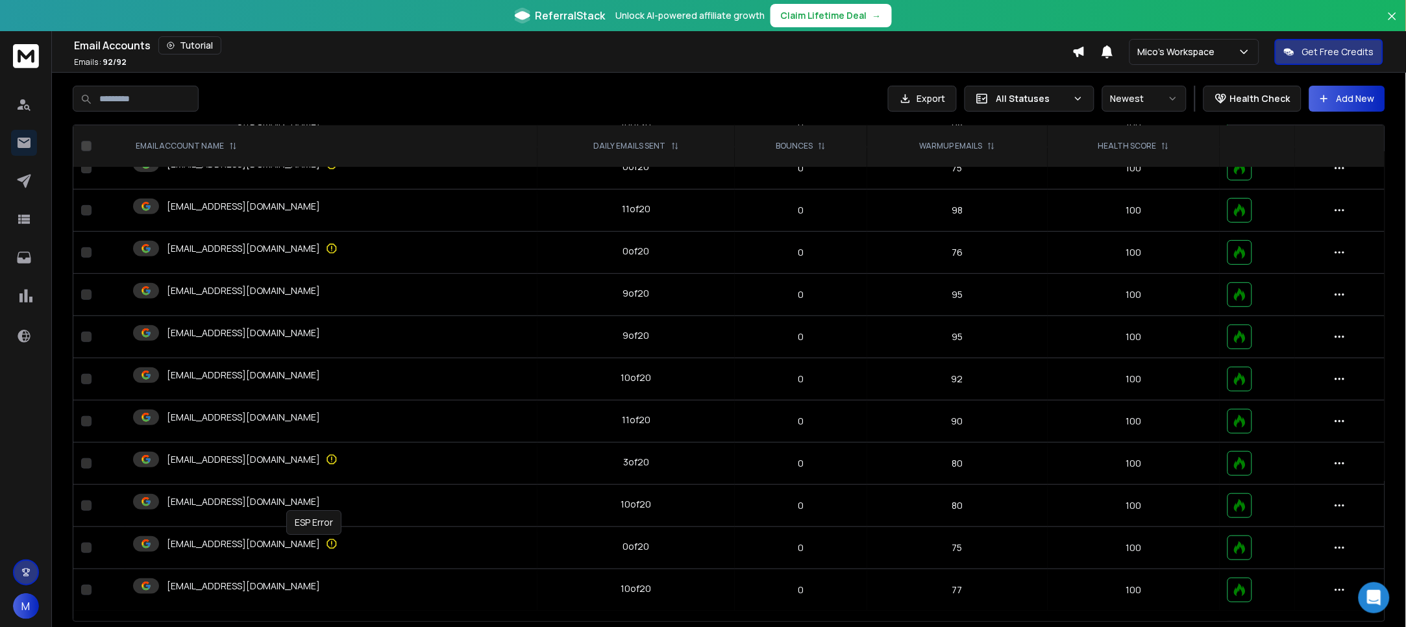
click at [325, 539] on icon at bounding box center [331, 543] width 13 height 13
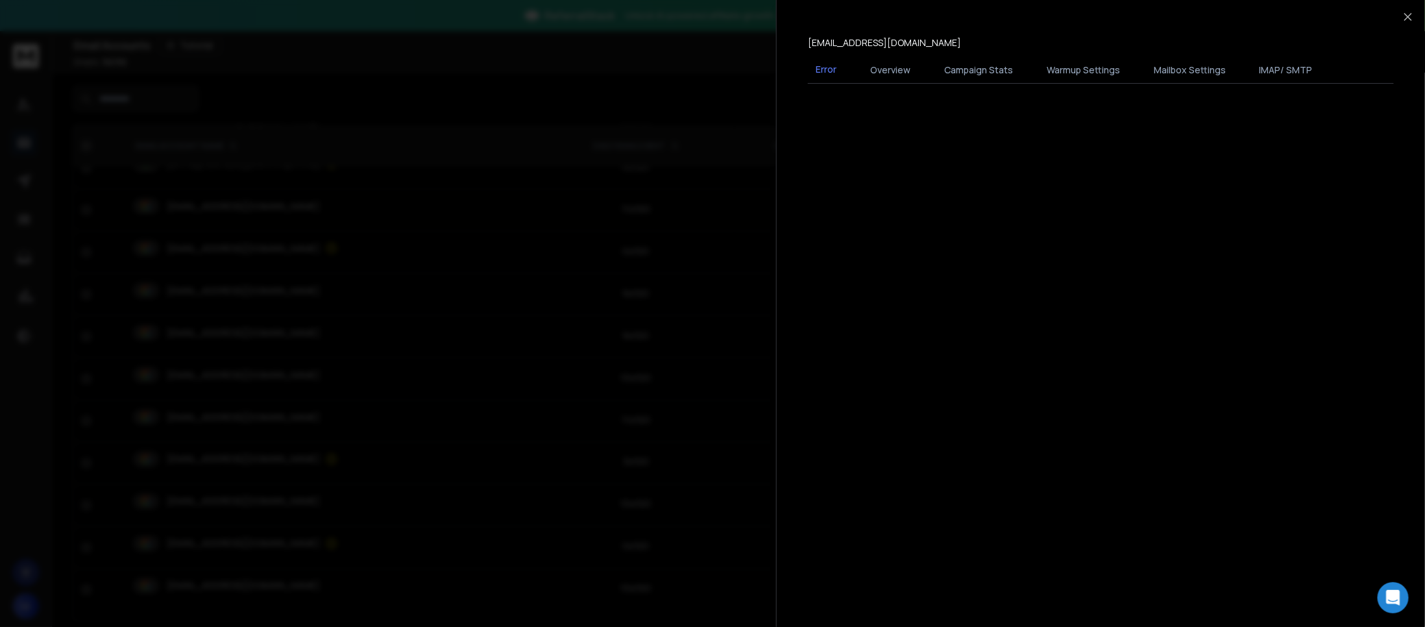
click at [691, 258] on div at bounding box center [712, 313] width 1425 height 627
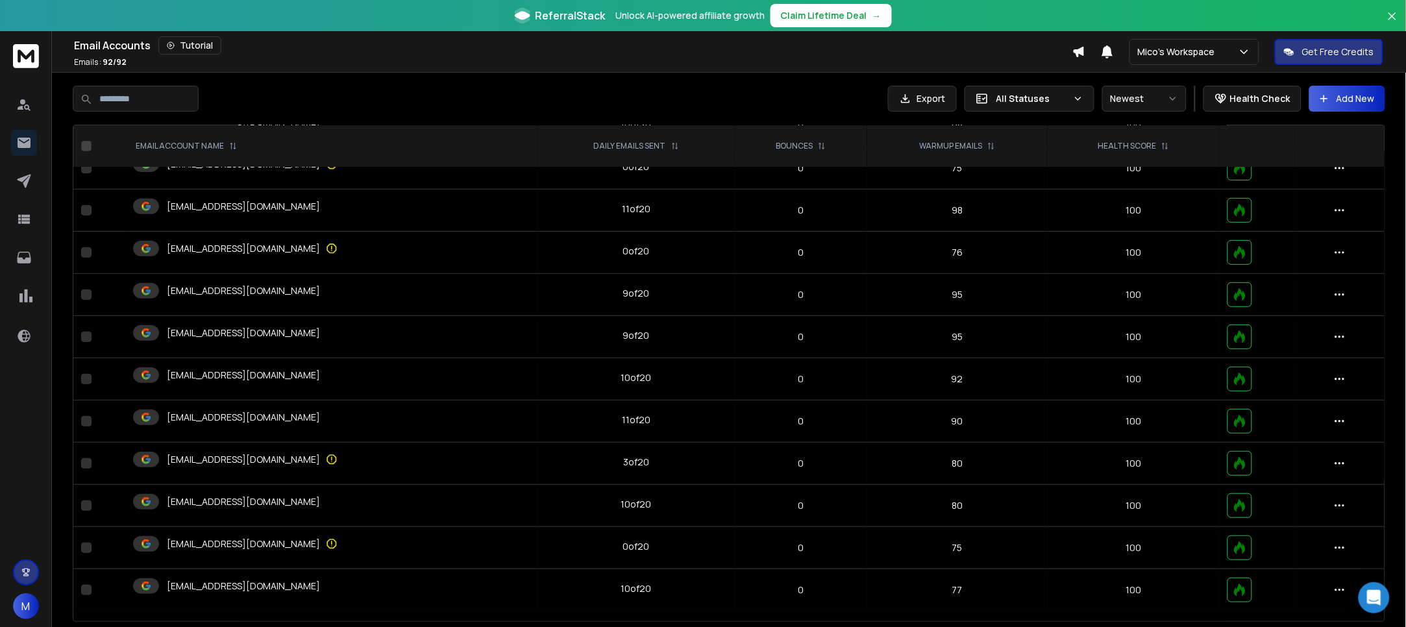
click at [319, 452] on div "aleahwebookyousale@gmail.com" at bounding box center [331, 460] width 397 height 16
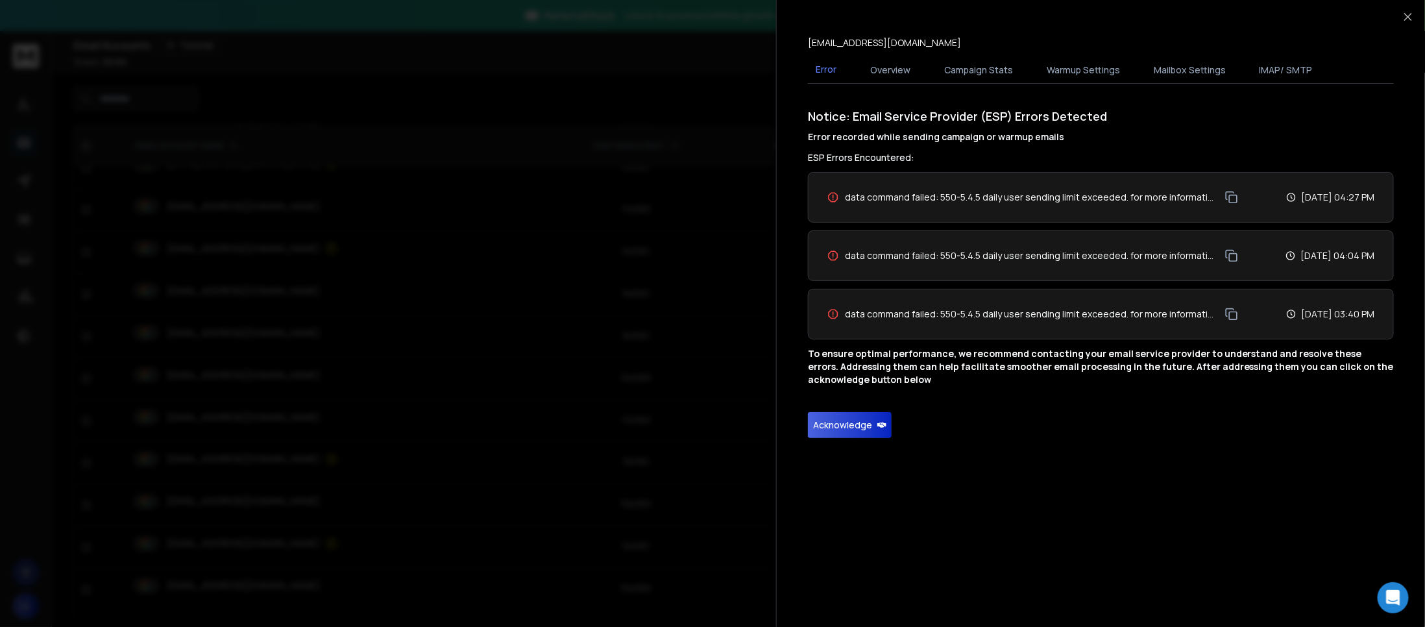
click at [854, 424] on button "Acknowledge" at bounding box center [850, 425] width 84 height 26
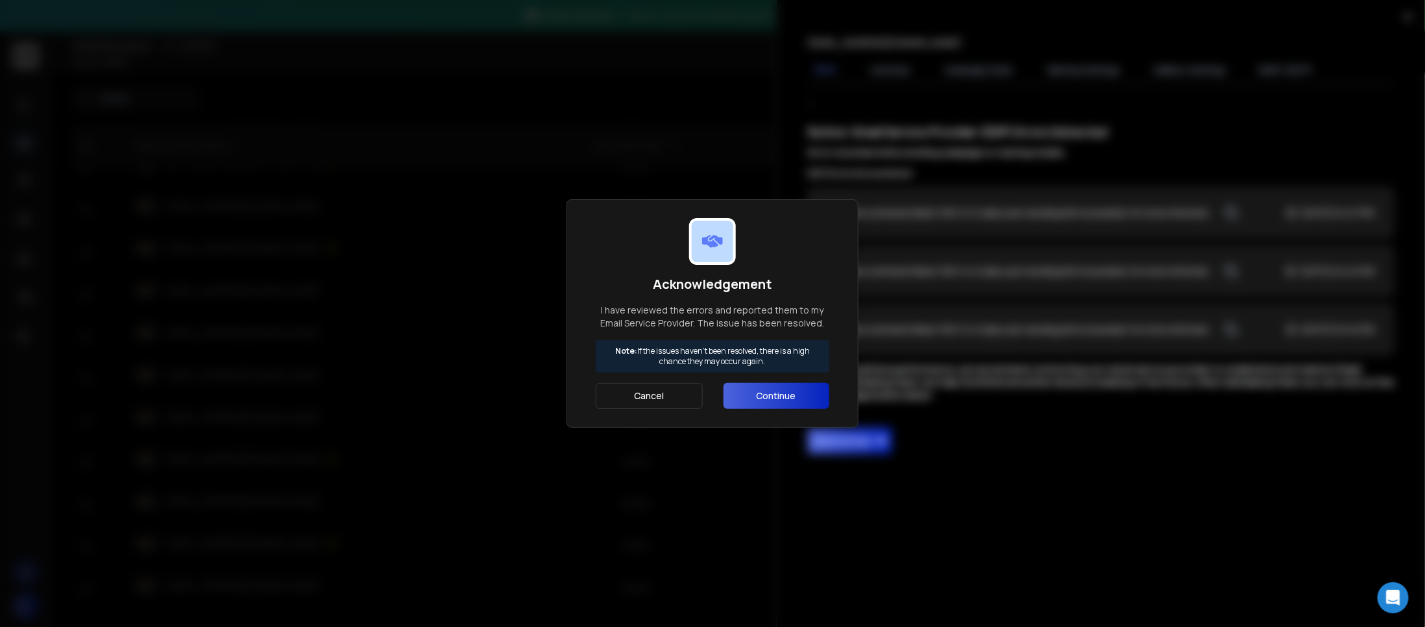
click at [781, 397] on button "Continue" at bounding box center [777, 396] width 106 height 26
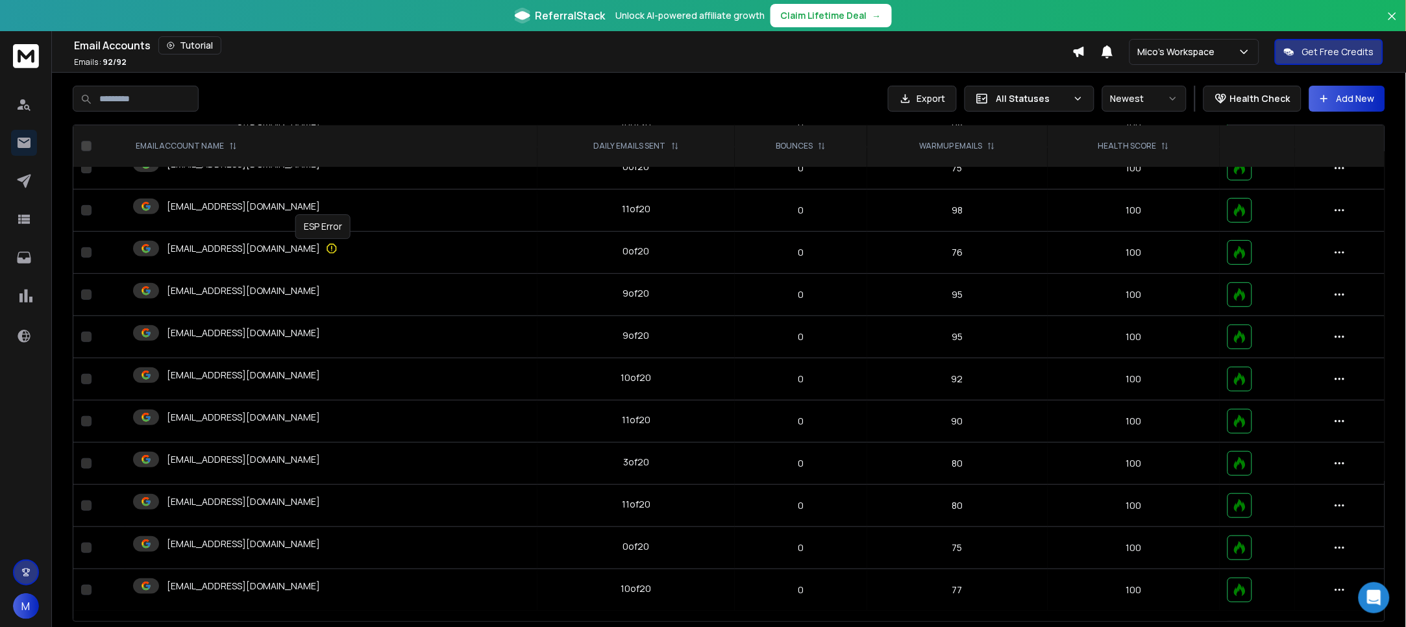
click at [325, 249] on icon at bounding box center [331, 248] width 13 height 13
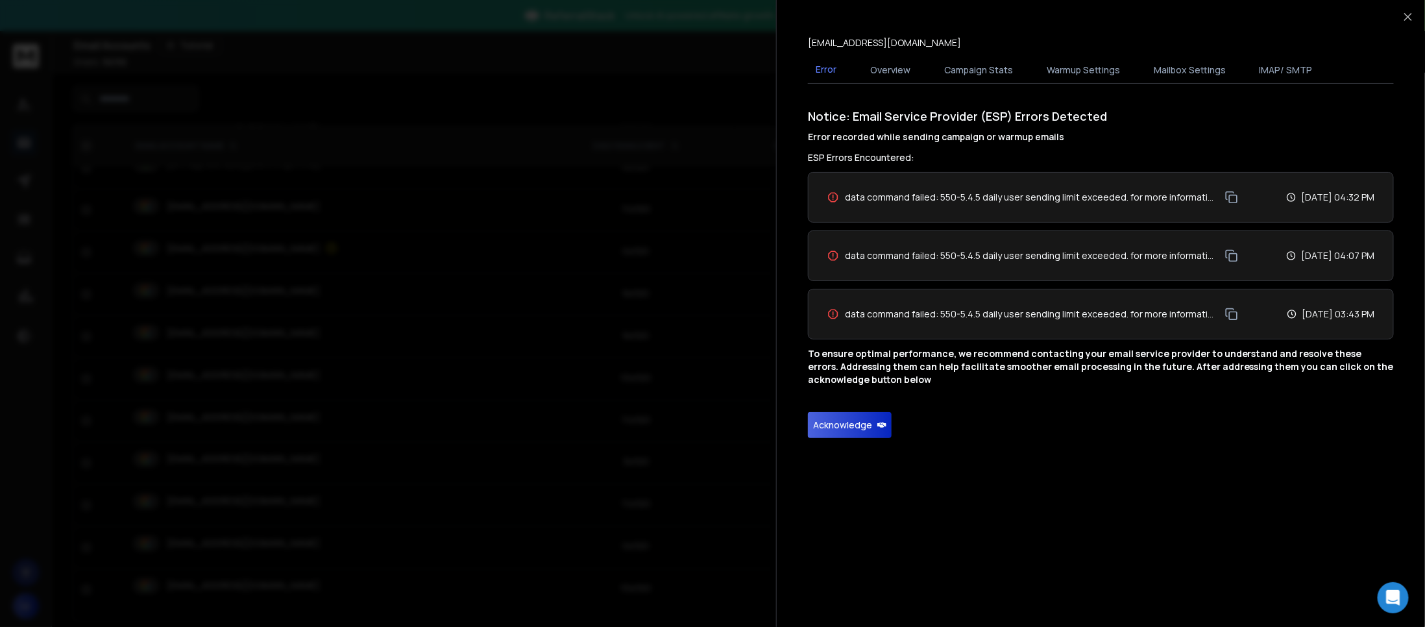
click at [848, 415] on button "Acknowledge" at bounding box center [850, 425] width 84 height 26
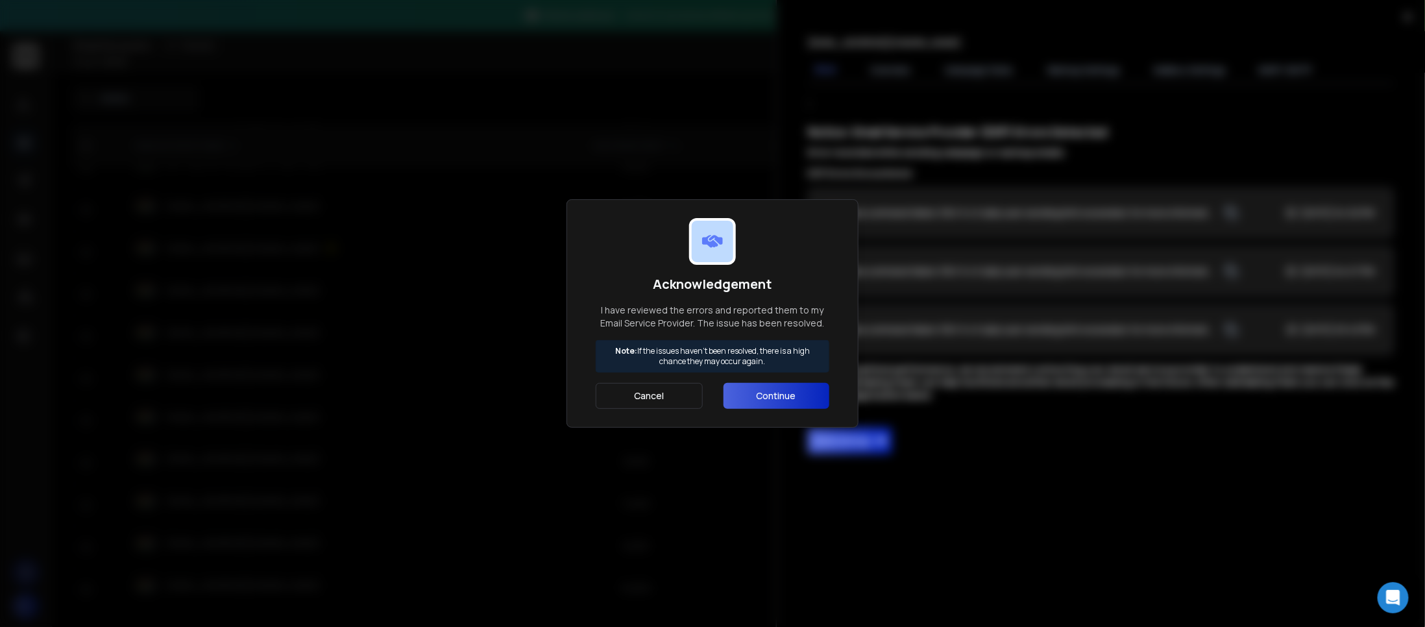
click at [780, 397] on button "Continue" at bounding box center [777, 396] width 106 height 26
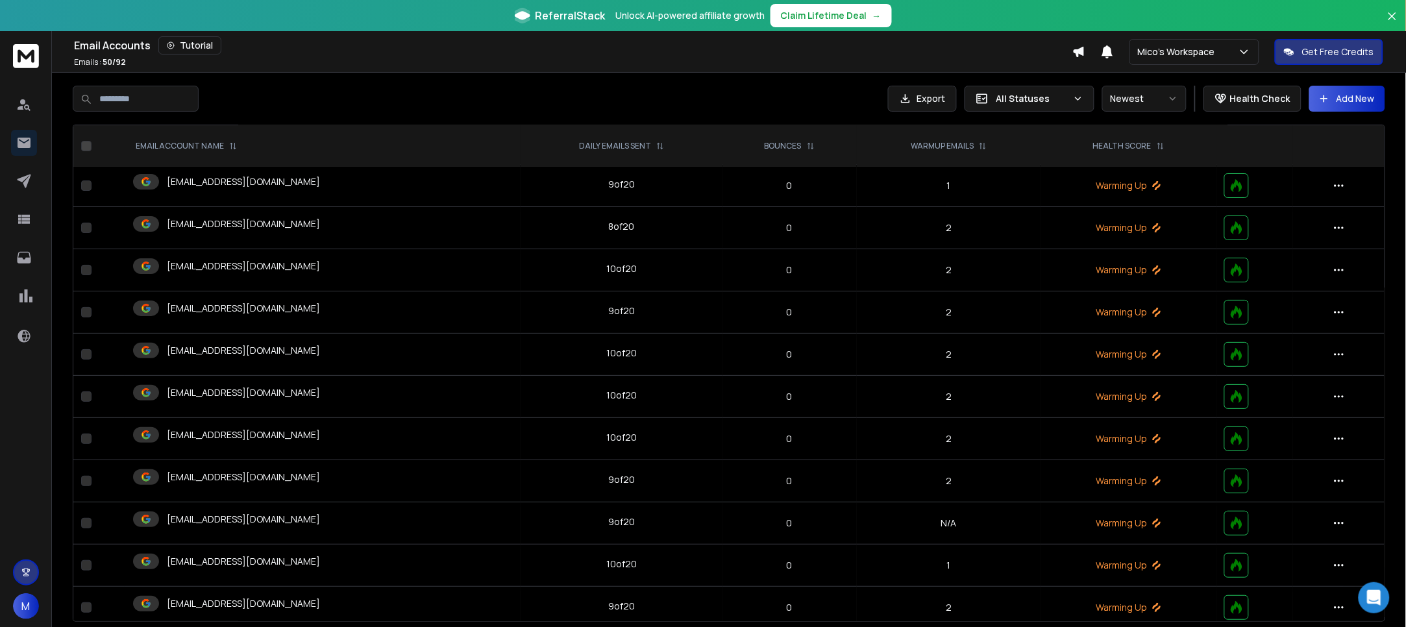
scroll to position [0, 0]
click at [1170, 49] on p "Mico's Workspace" at bounding box center [1179, 51] width 82 height 13
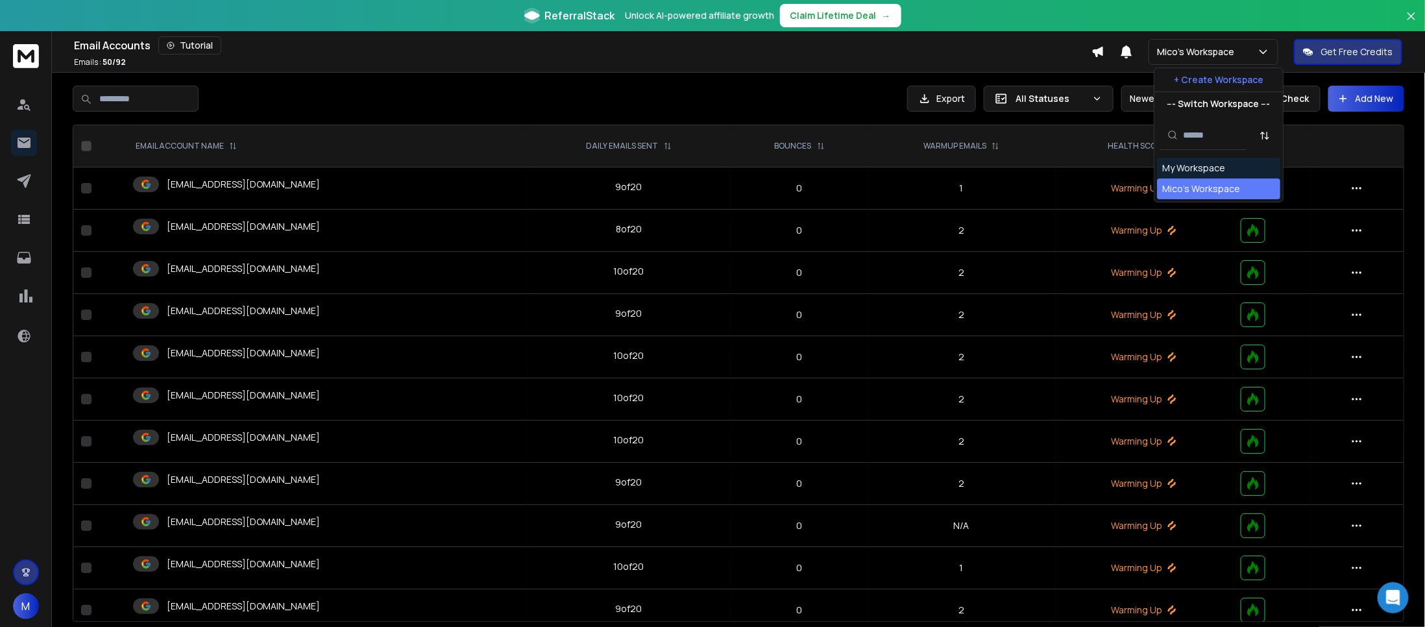
click at [1182, 170] on div "My Workspace" at bounding box center [1194, 168] width 63 height 13
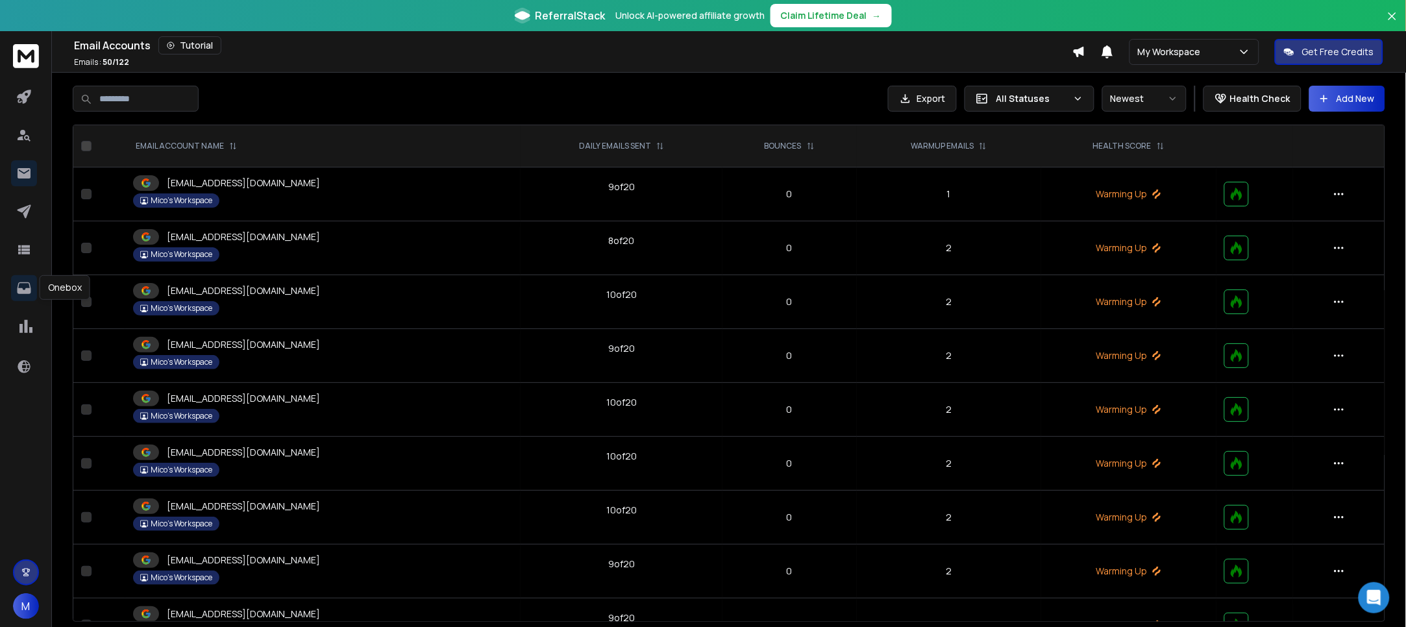
click at [27, 278] on link at bounding box center [24, 288] width 26 height 26
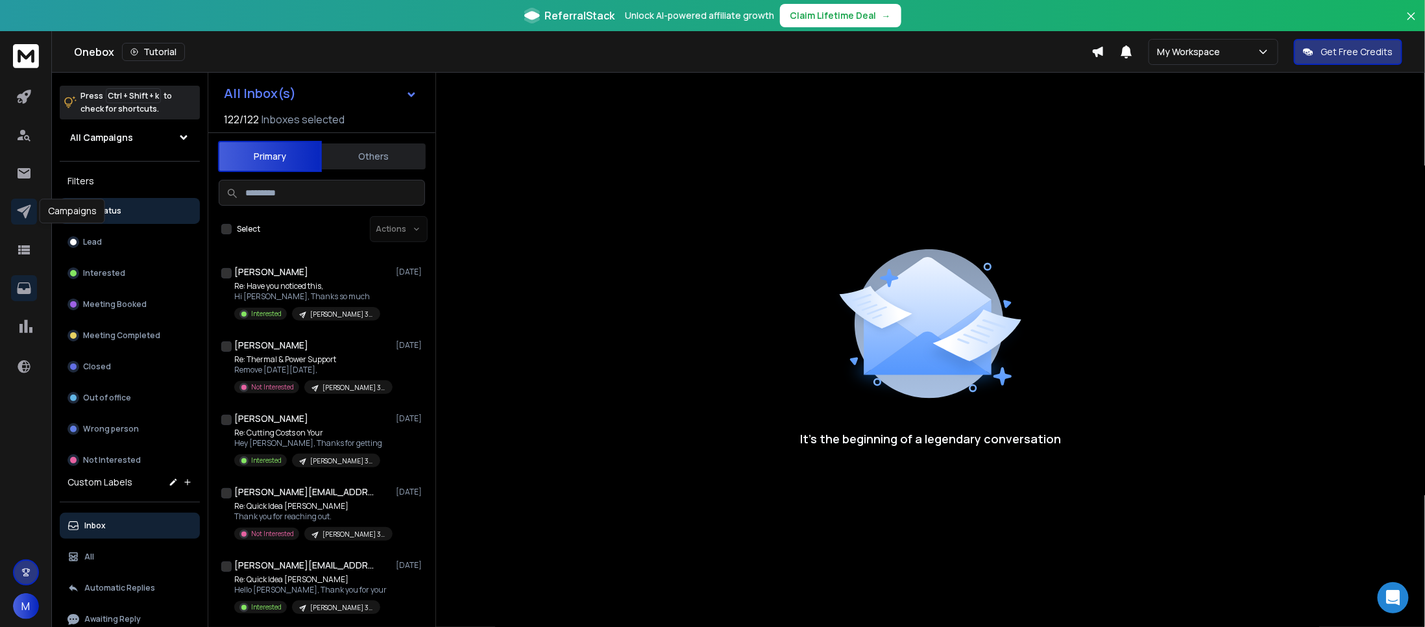
click at [16, 206] on icon at bounding box center [24, 212] width 16 height 16
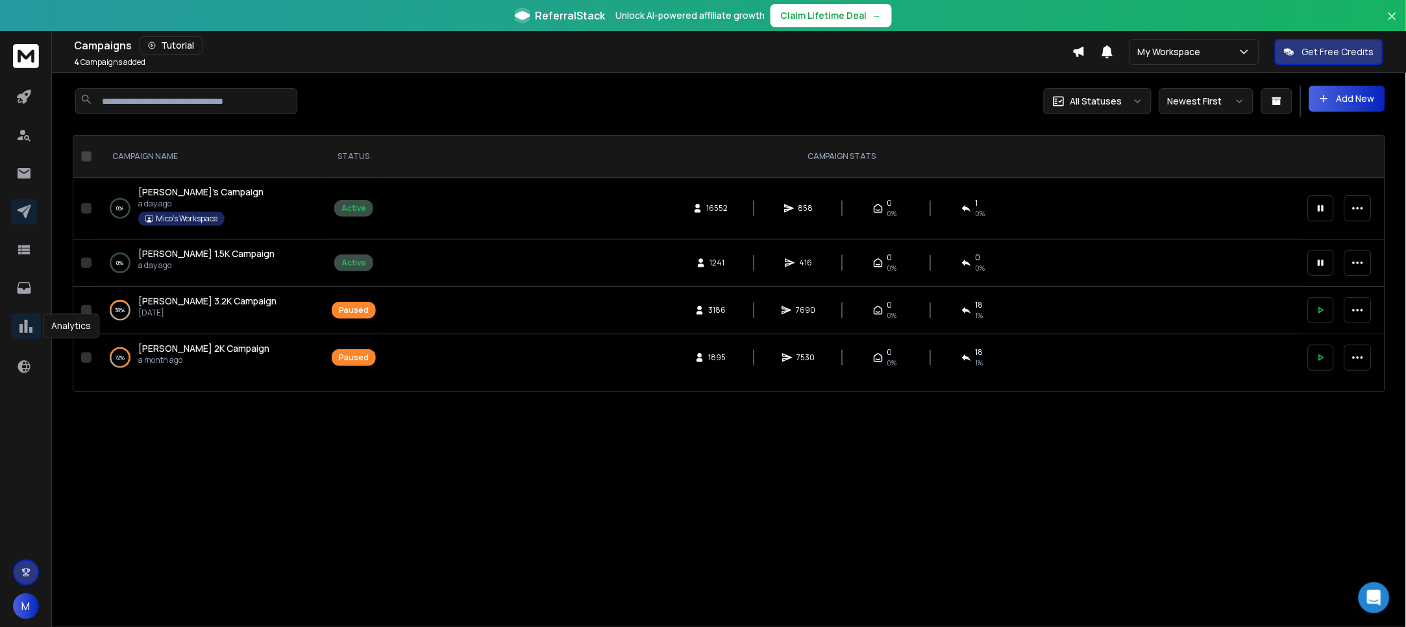
click at [16, 317] on icon at bounding box center [25, 326] width 19 height 19
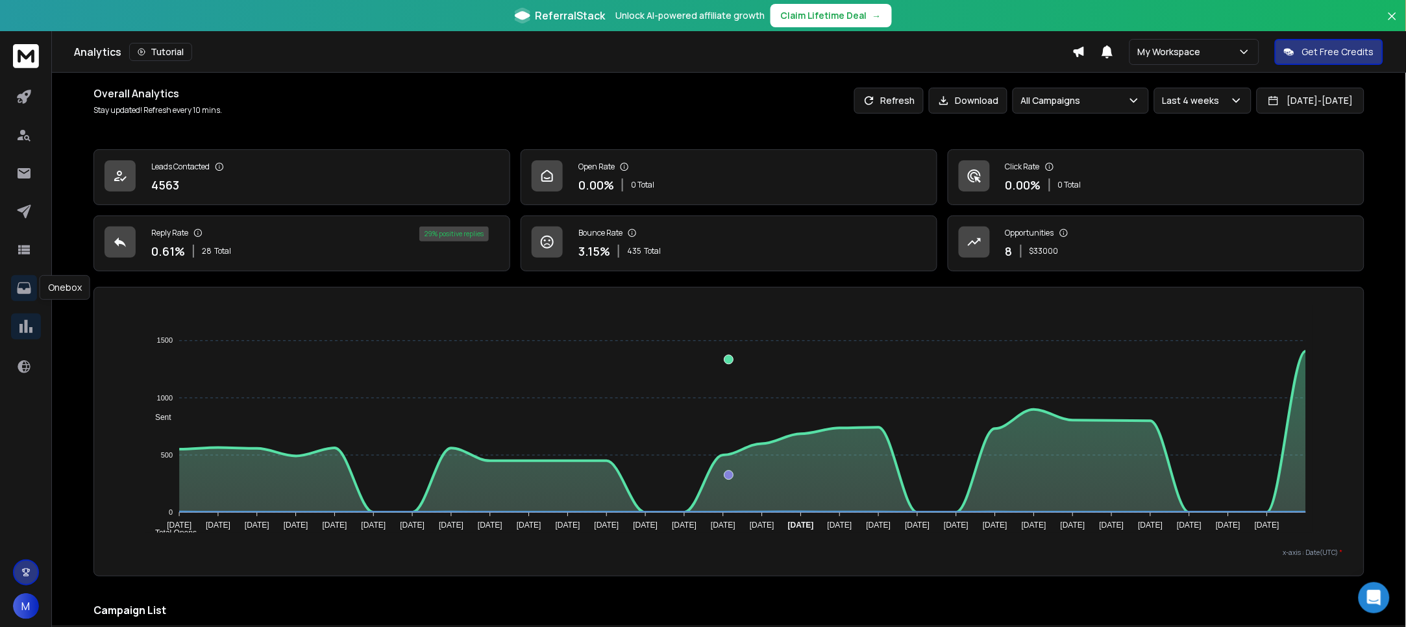
click at [11, 288] on link at bounding box center [24, 288] width 26 height 26
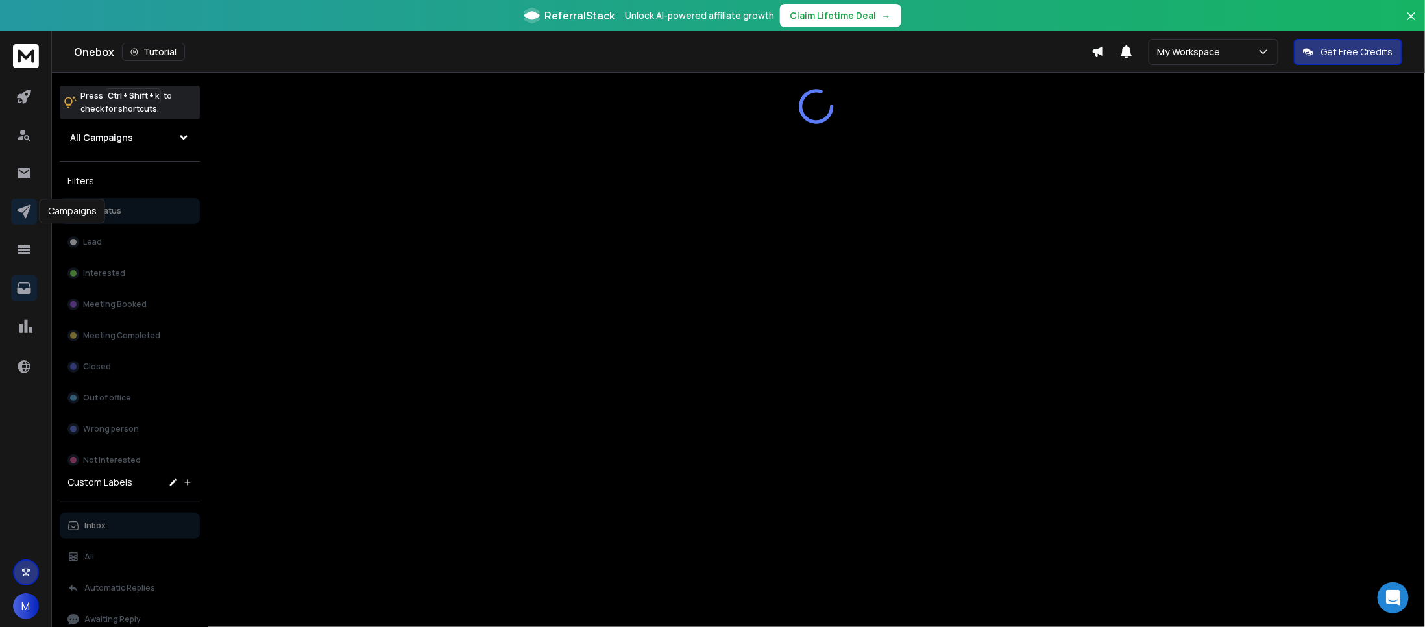
click at [29, 207] on icon at bounding box center [24, 212] width 14 height 14
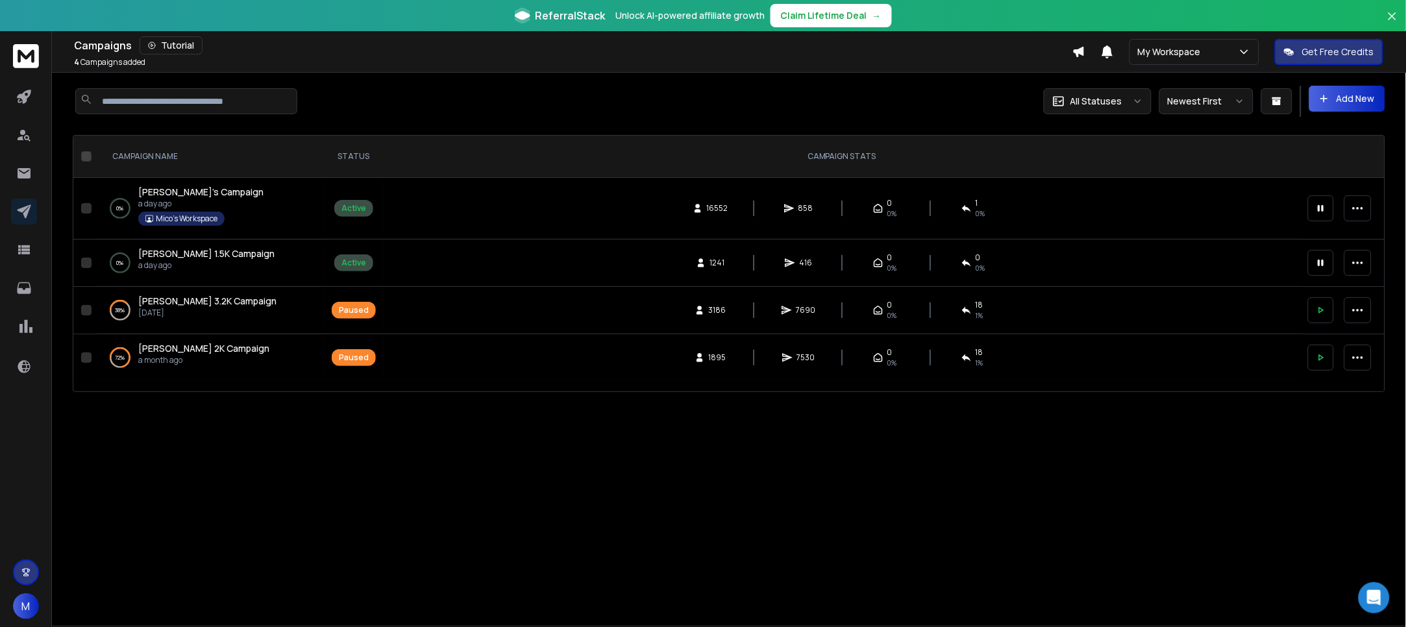
click at [173, 261] on p "a day ago" at bounding box center [206, 265] width 136 height 10
